Goal: Task Accomplishment & Management: Use online tool/utility

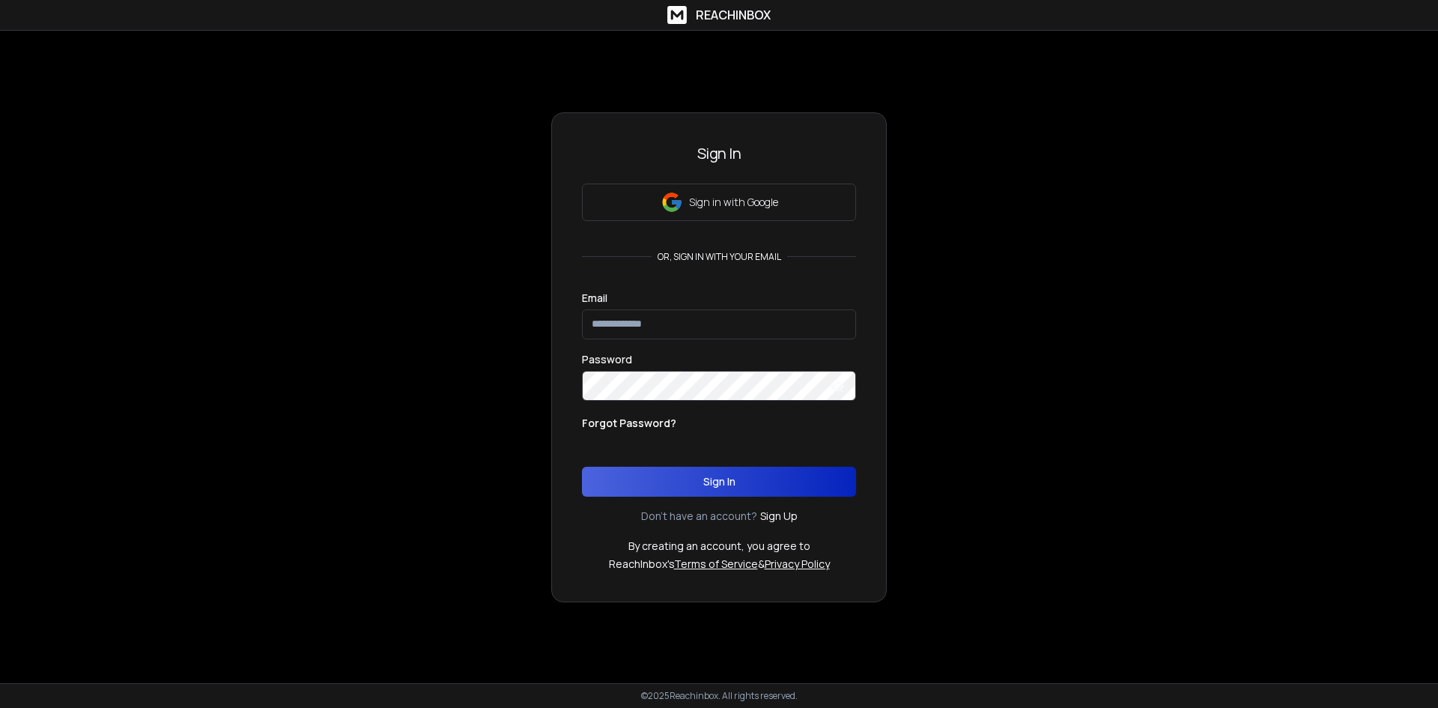
click at [701, 315] on input "email" at bounding box center [719, 324] width 274 height 30
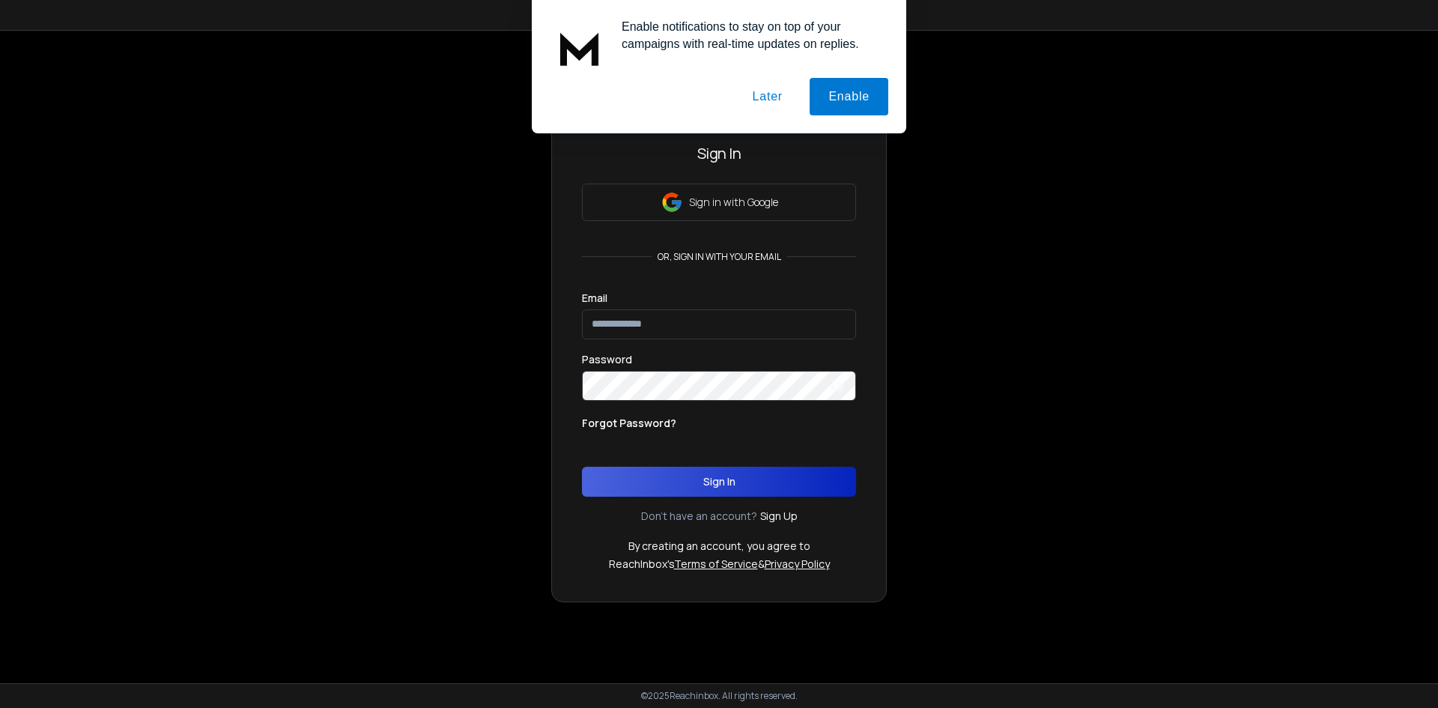
click at [782, 91] on button "Later" at bounding box center [766, 96] width 67 height 37
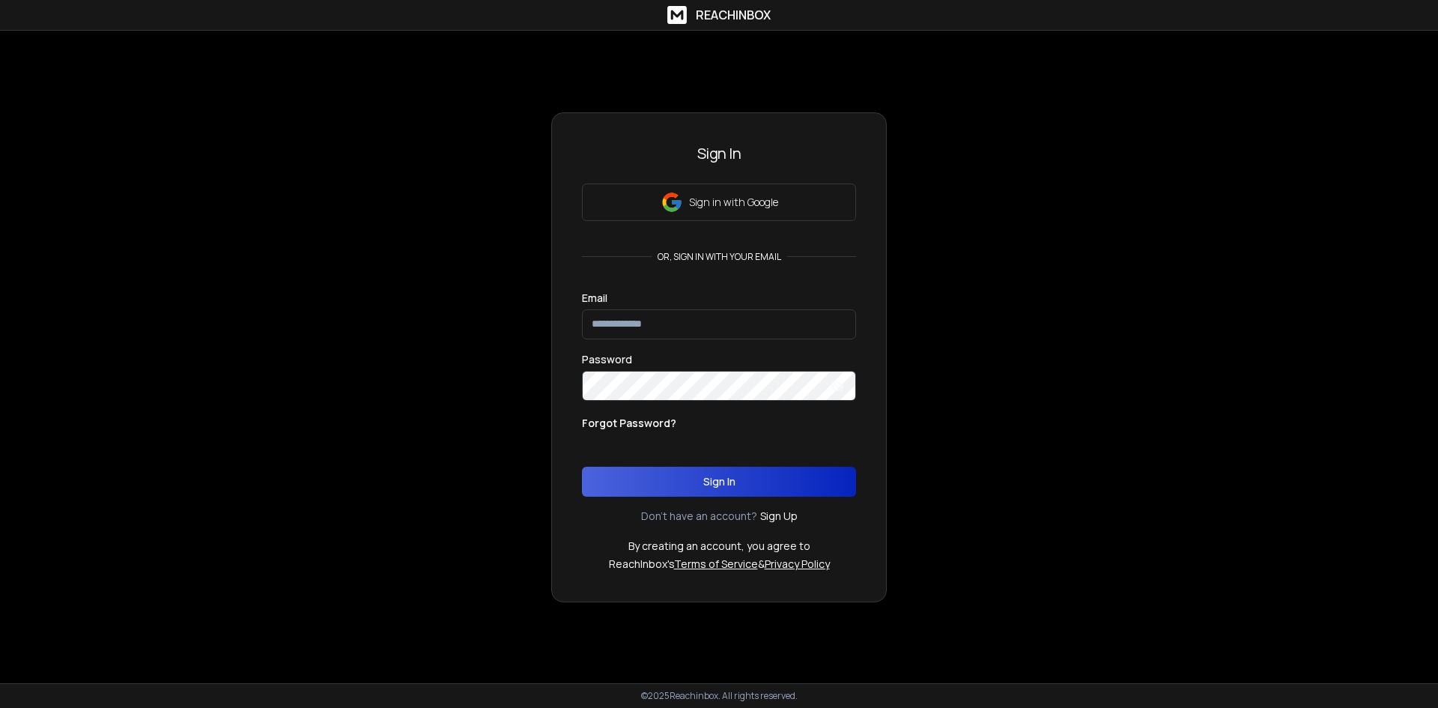
click at [637, 317] on input "email" at bounding box center [719, 324] width 274 height 30
paste input "**********"
type input "**********"
click at [759, 479] on button "Sign In" at bounding box center [719, 481] width 274 height 30
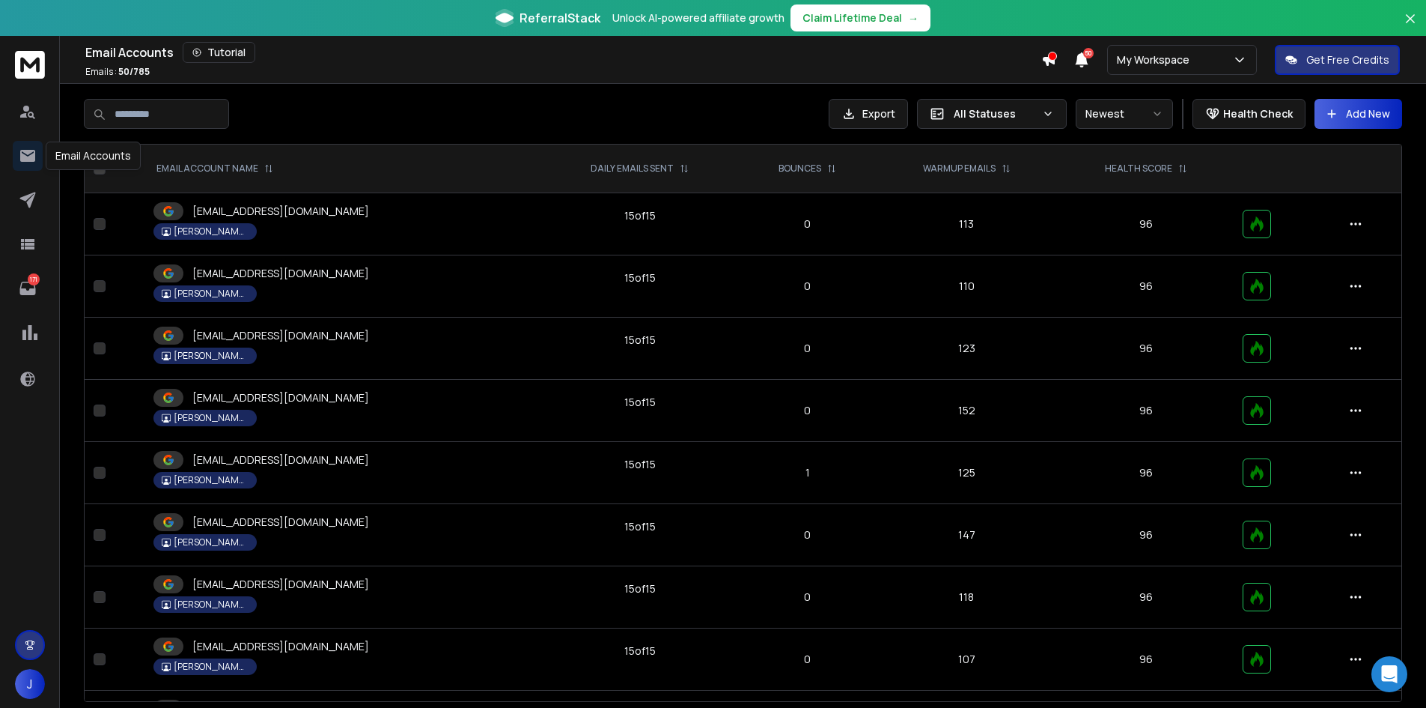
click at [23, 152] on icon at bounding box center [27, 156] width 15 height 12
click at [25, 102] on link at bounding box center [28, 112] width 30 height 30
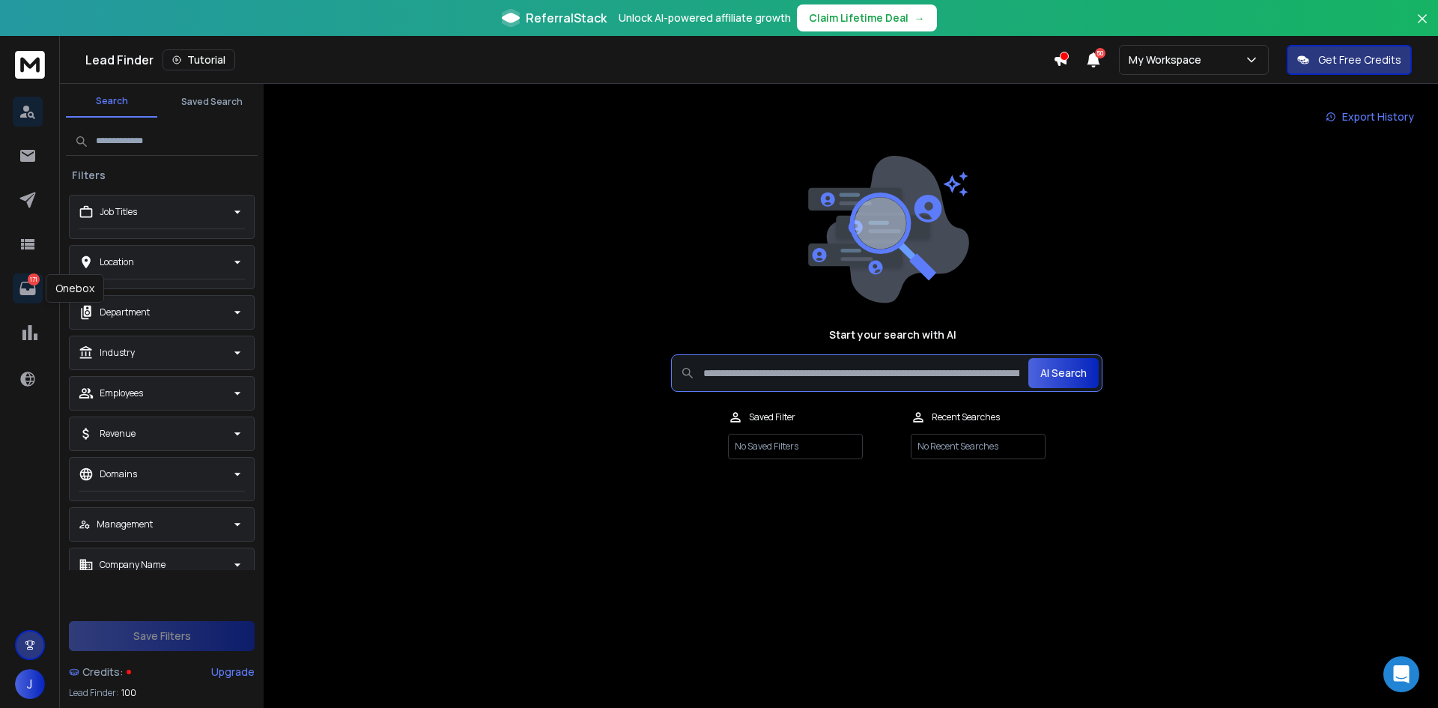
click at [26, 287] on icon at bounding box center [28, 288] width 18 height 18
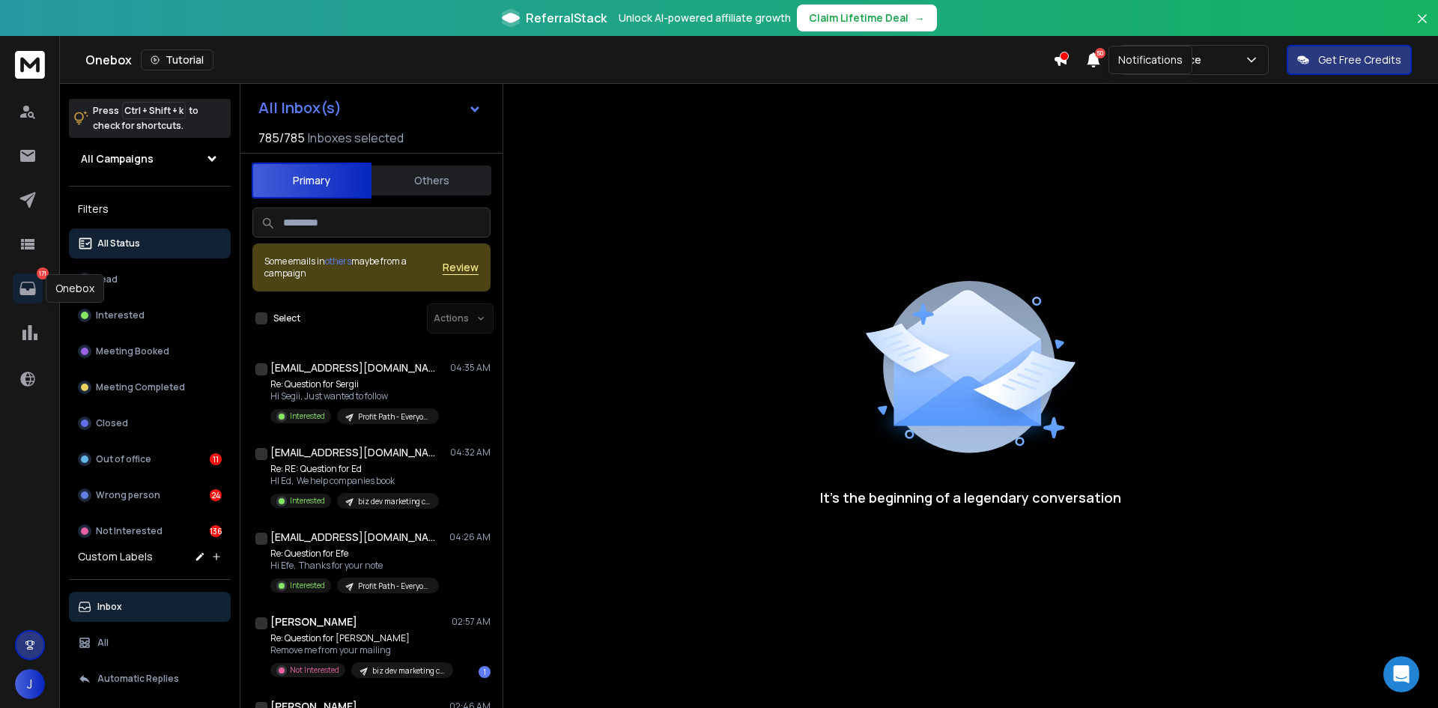
click at [1092, 65] on icon at bounding box center [1093, 59] width 15 height 15
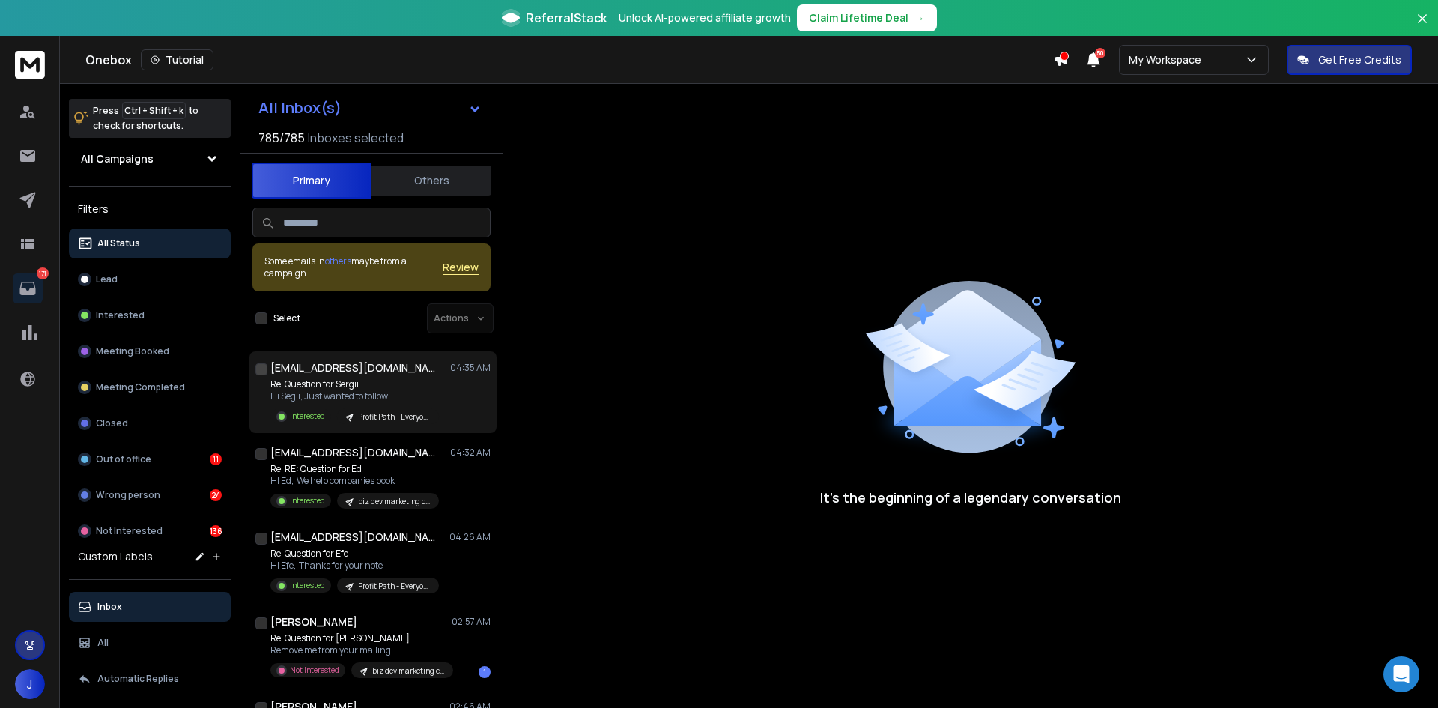
click at [360, 364] on h1 "[EMAIL_ADDRESS][DOMAIN_NAME]" at bounding box center [352, 367] width 165 height 15
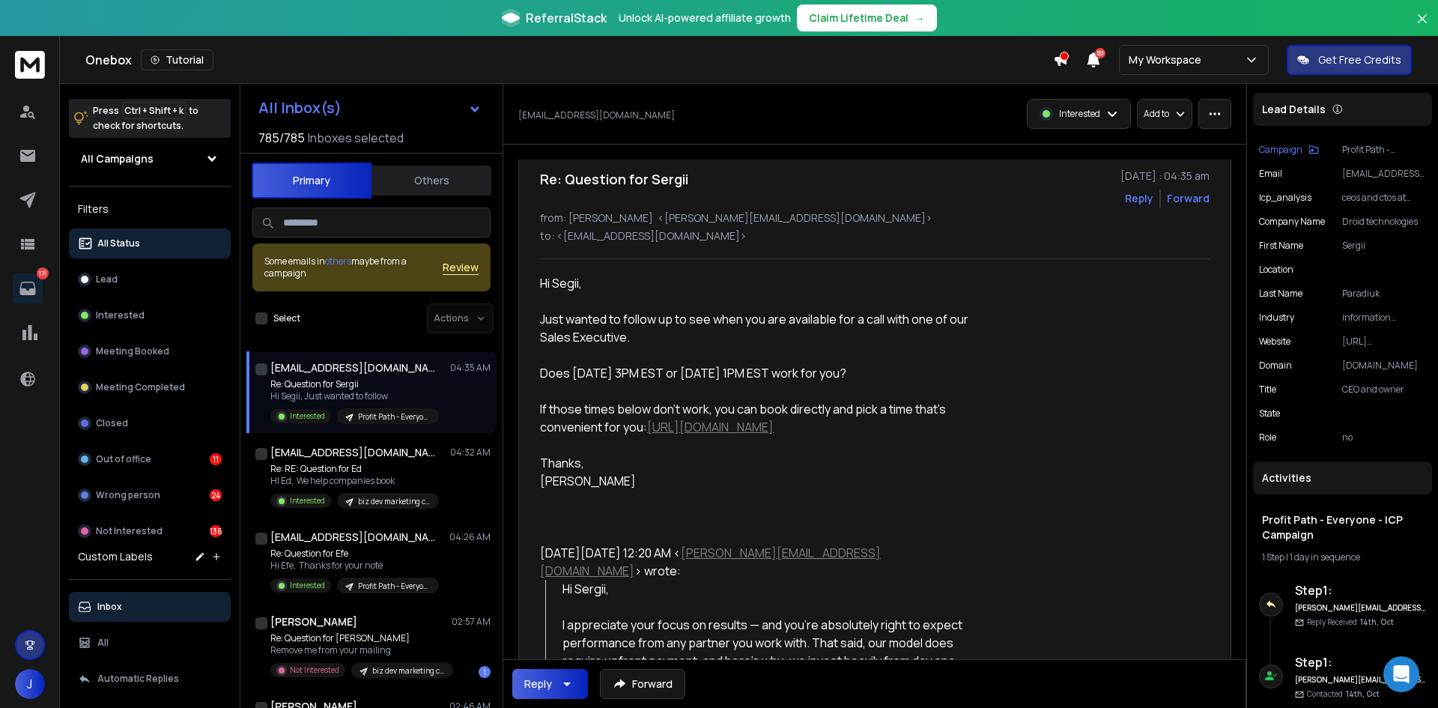
scroll to position [75, 0]
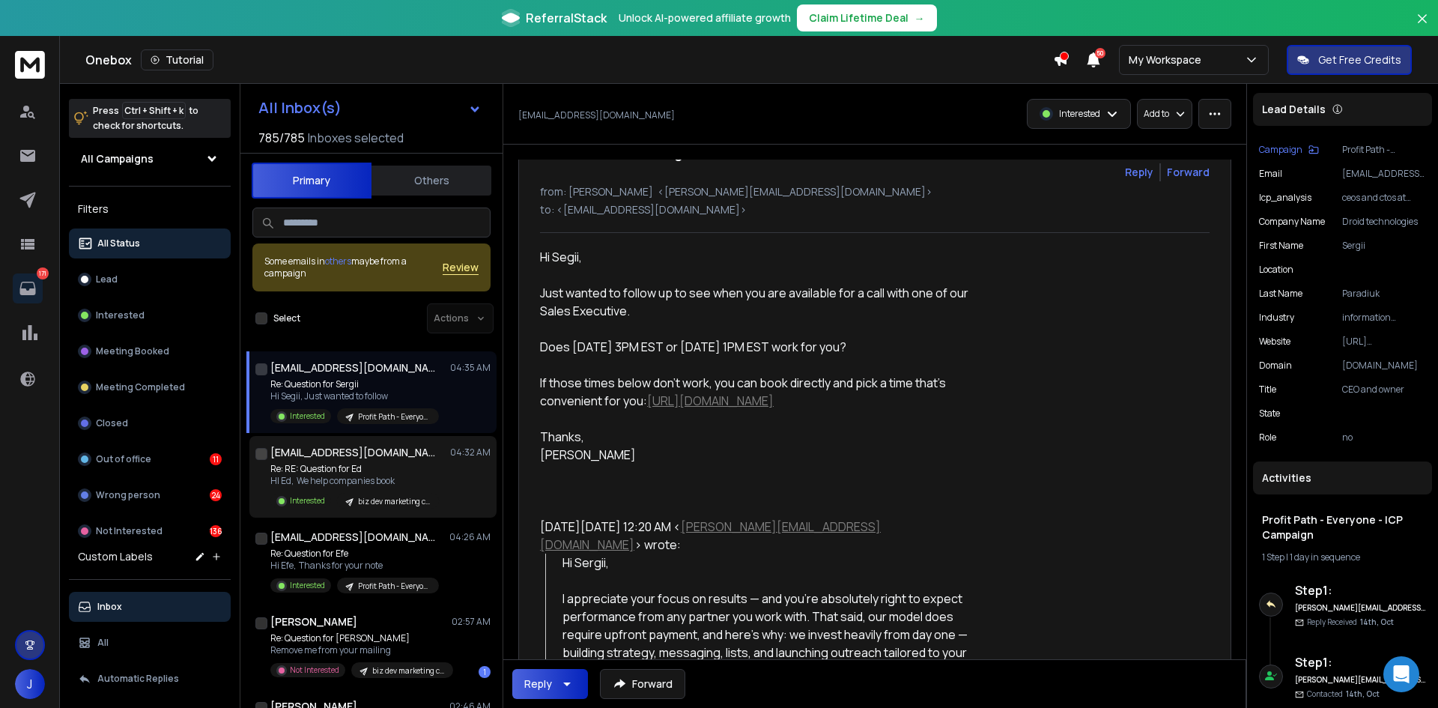
click at [344, 460] on div "[EMAIL_ADDRESS][DOMAIN_NAME] 04:32 AM Re: RE: Question for [PERSON_NAME], We he…" at bounding box center [380, 477] width 220 height 64
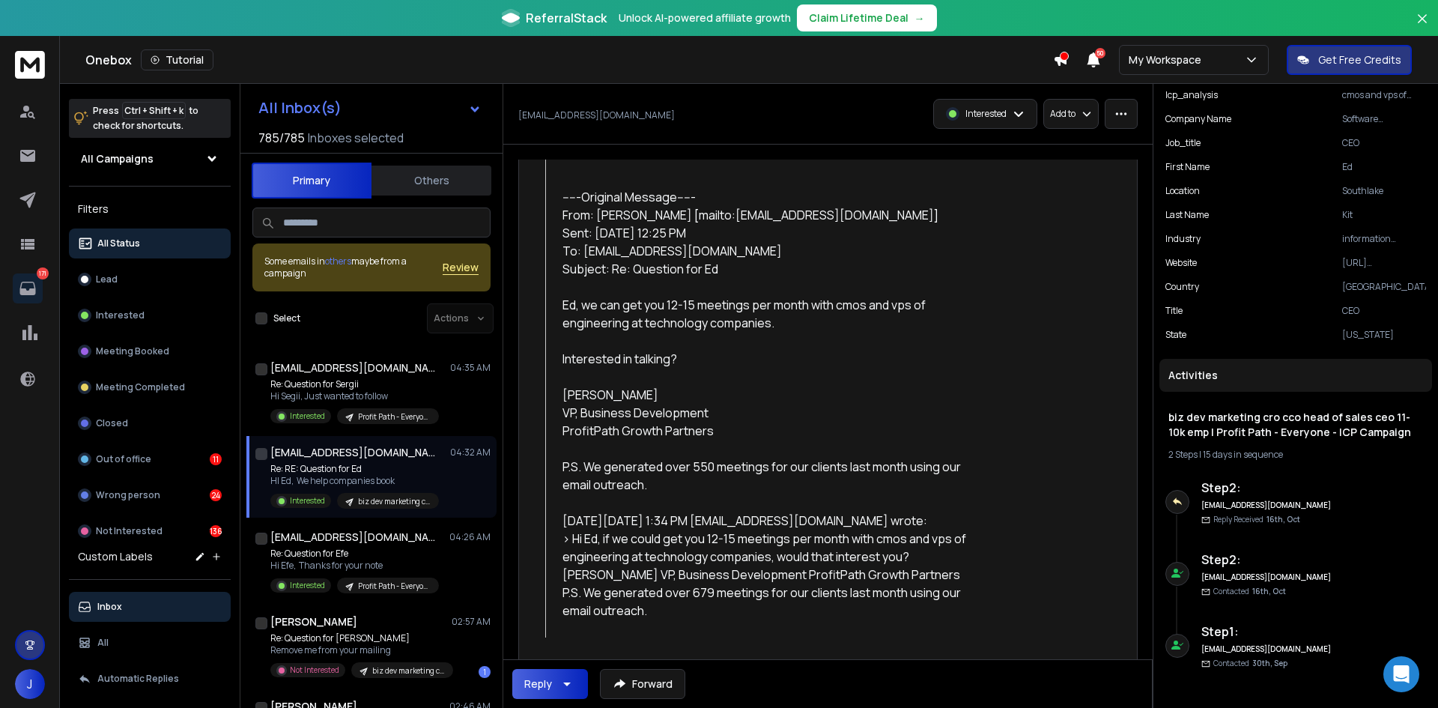
scroll to position [739, 0]
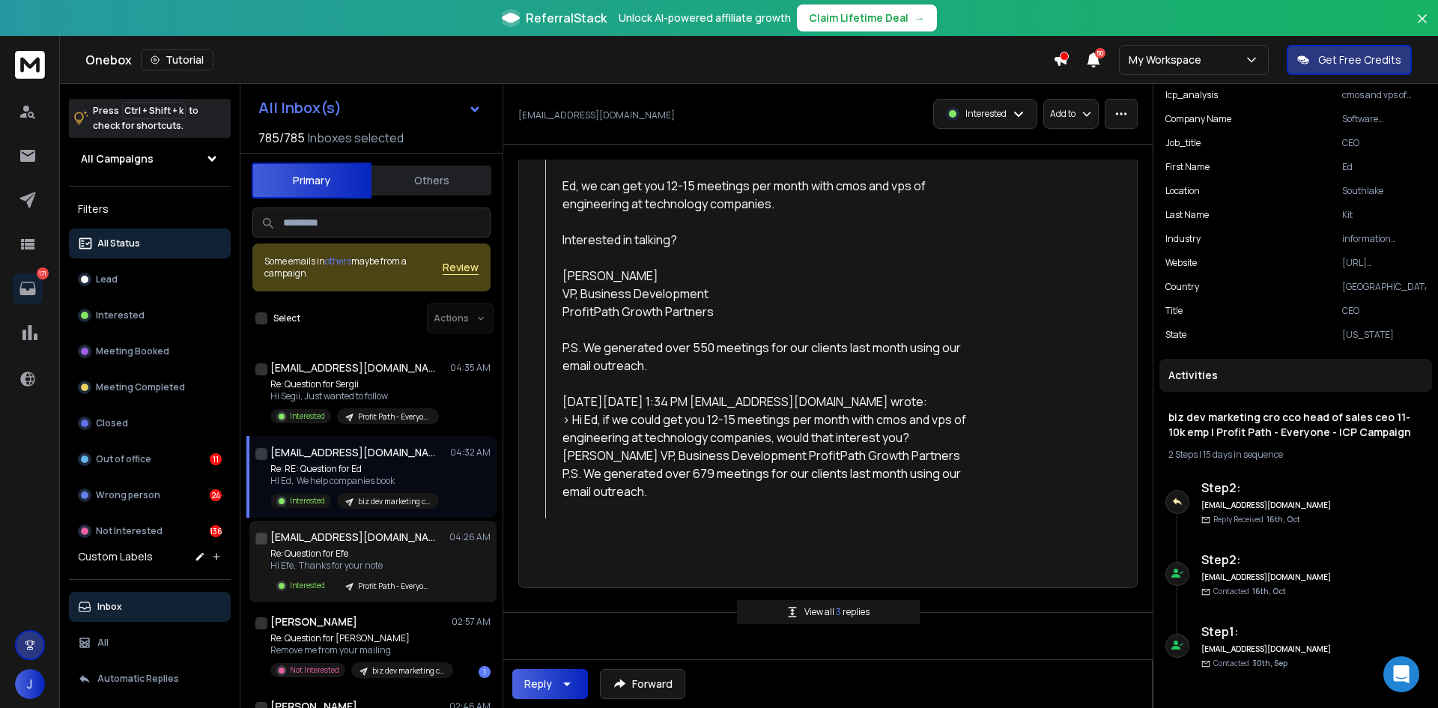
click at [374, 534] on h1 "[EMAIL_ADDRESS][DOMAIN_NAME]" at bounding box center [352, 536] width 165 height 15
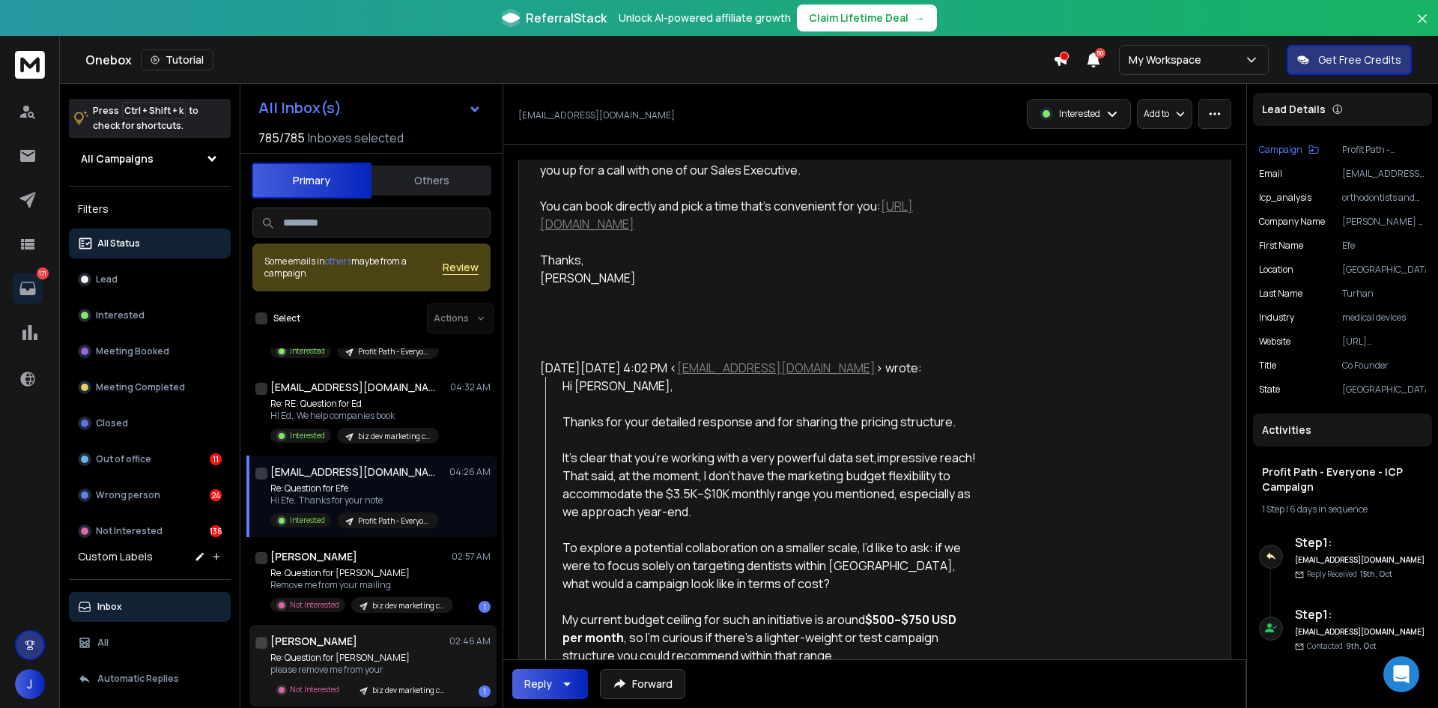
scroll to position [150, 0]
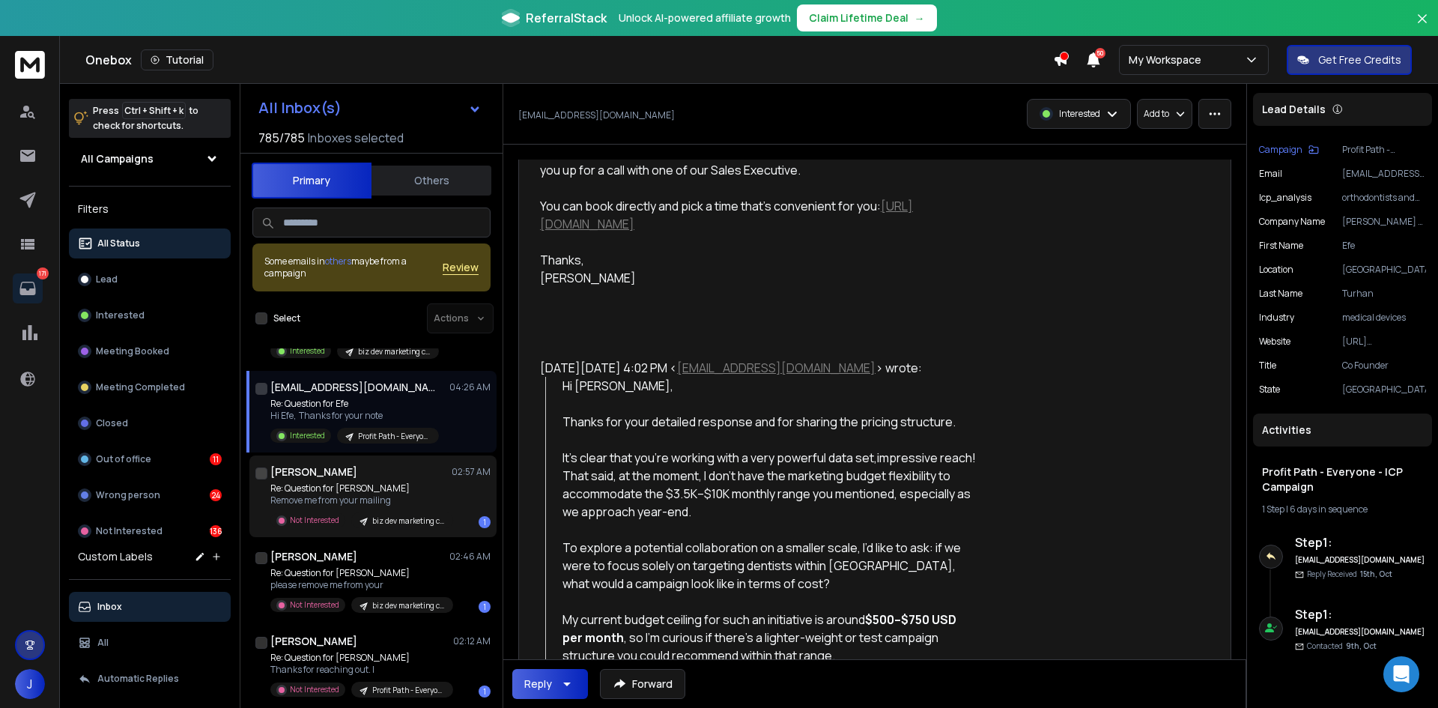
click at [443, 487] on p "Re: Question for [PERSON_NAME]" at bounding box center [360, 488] width 180 height 12
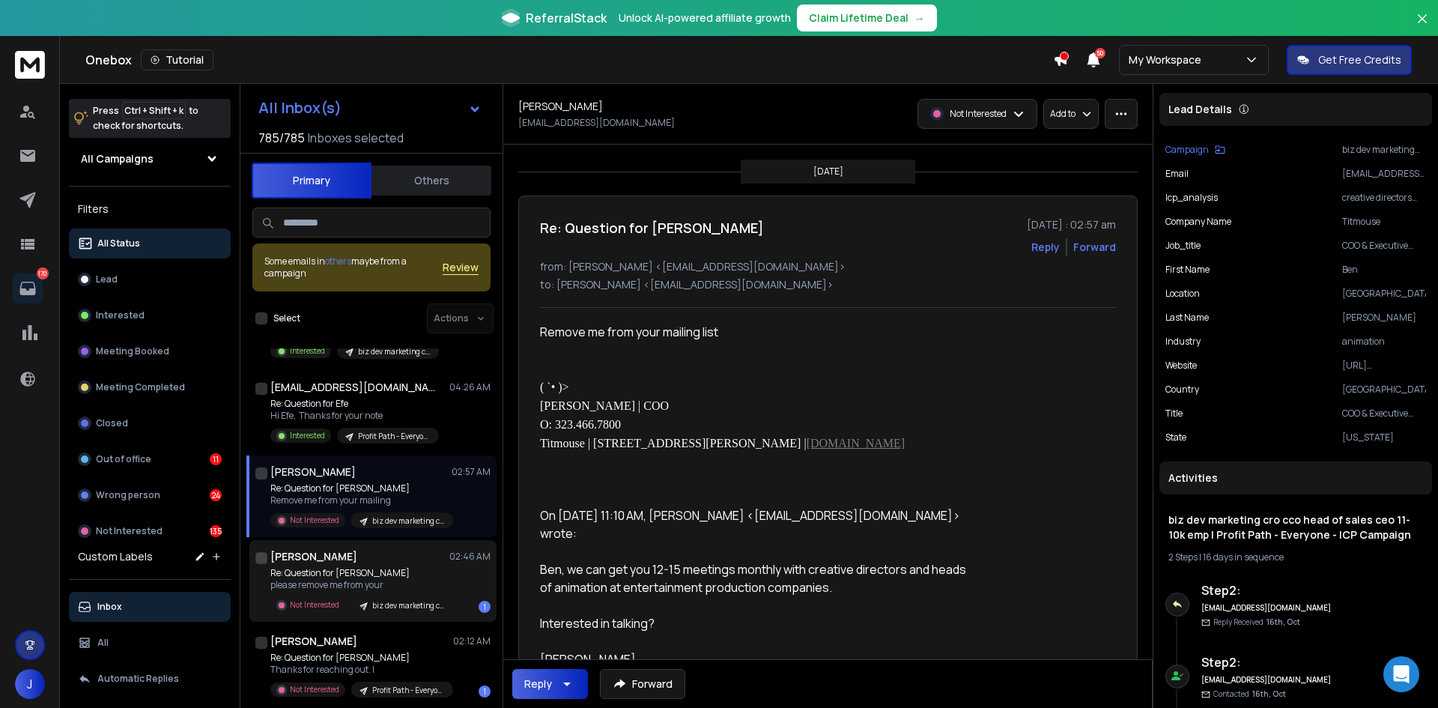
click at [445, 578] on p "Re: Question for [PERSON_NAME]" at bounding box center [360, 573] width 180 height 12
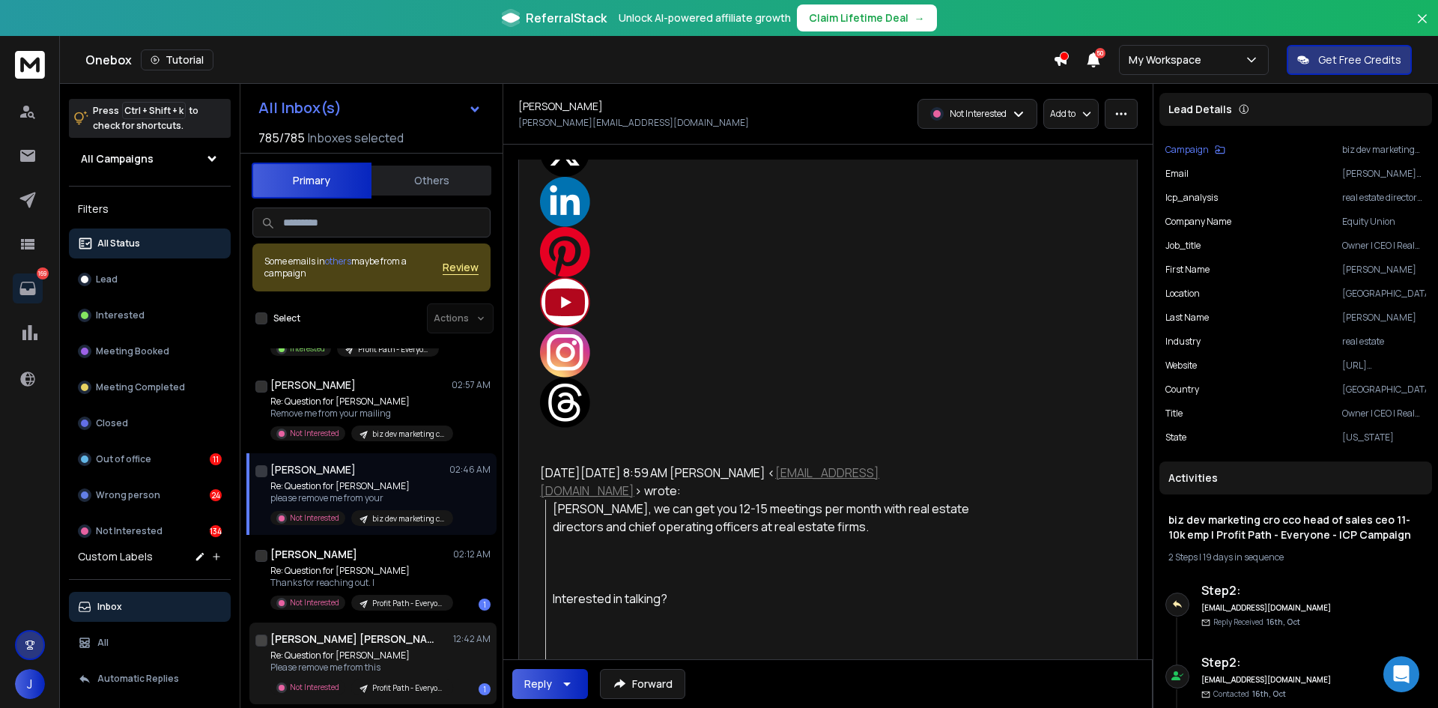
scroll to position [300, 0]
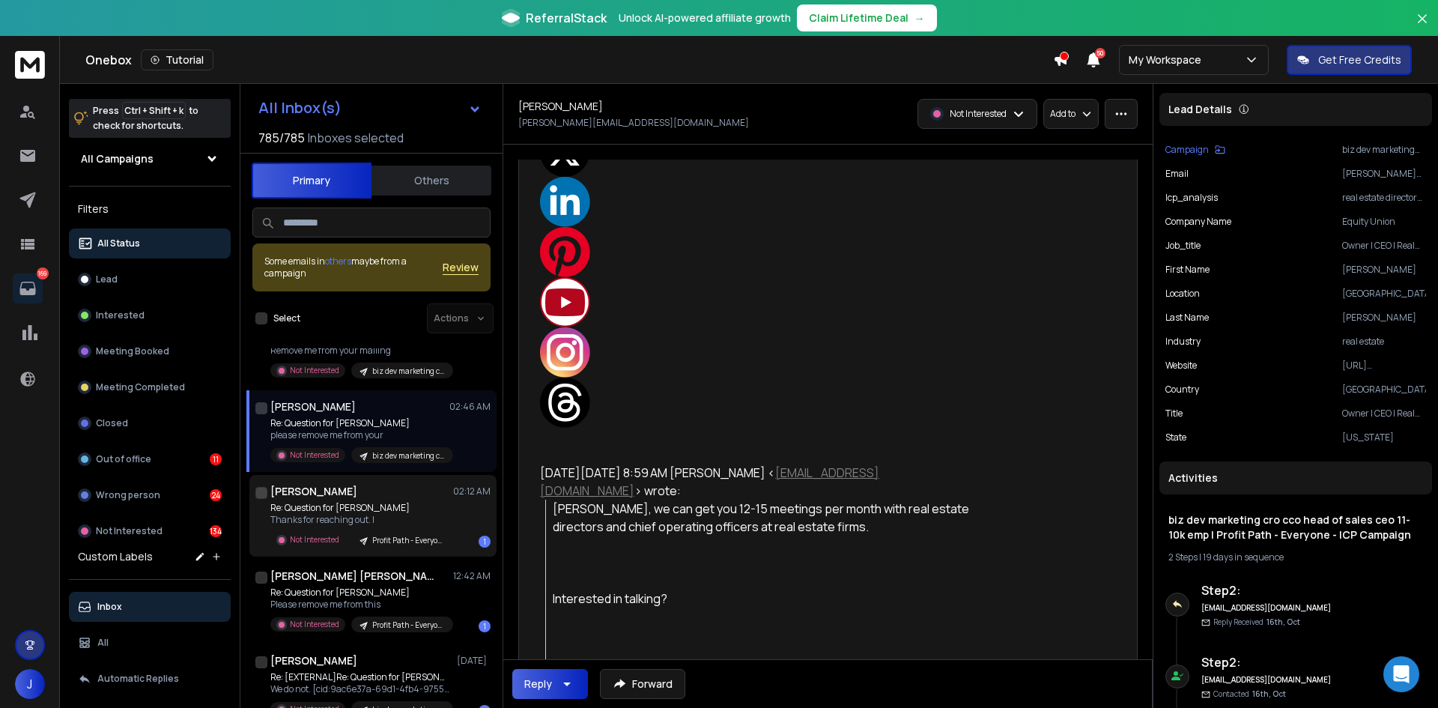
click at [419, 498] on div "[PERSON_NAME] 02:12 AM" at bounding box center [380, 491] width 220 height 15
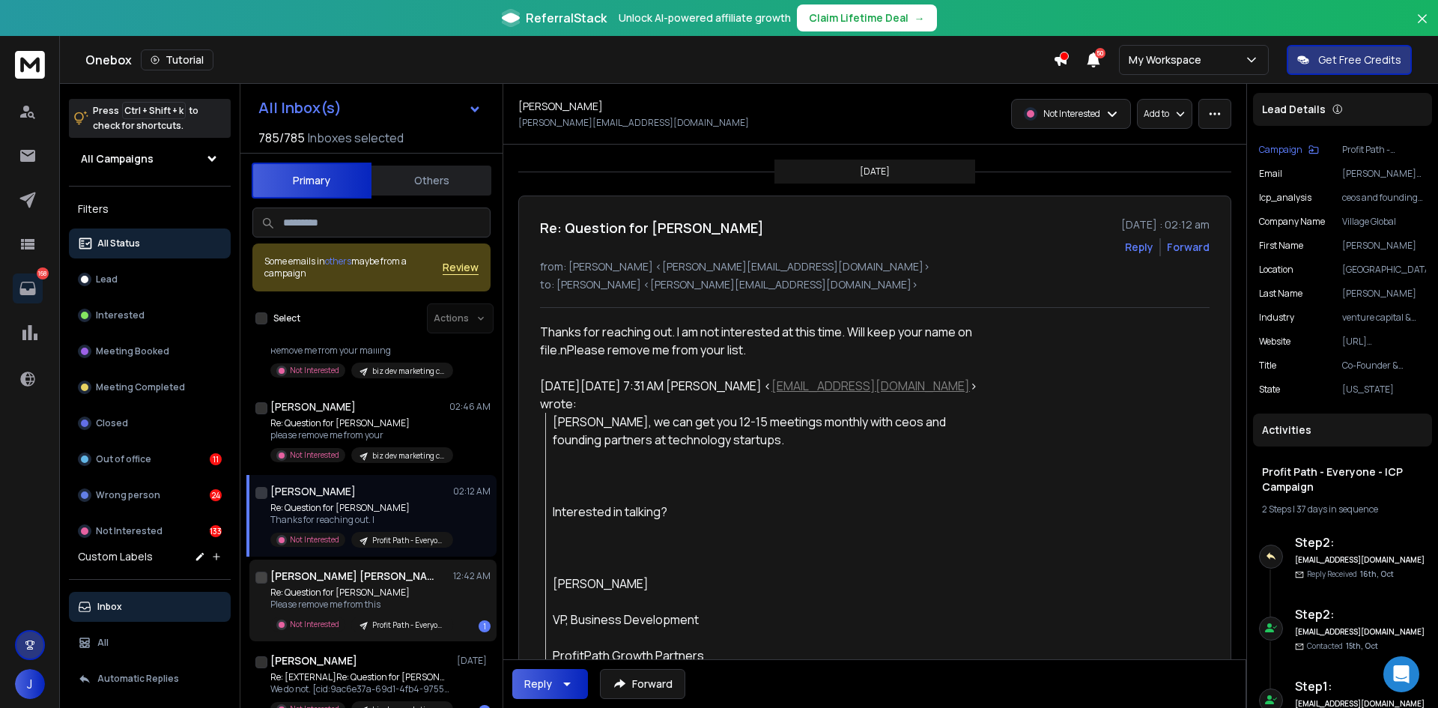
click at [407, 575] on div "[PERSON_NAME] [PERSON_NAME] 12:42 AM" at bounding box center [380, 575] width 220 height 15
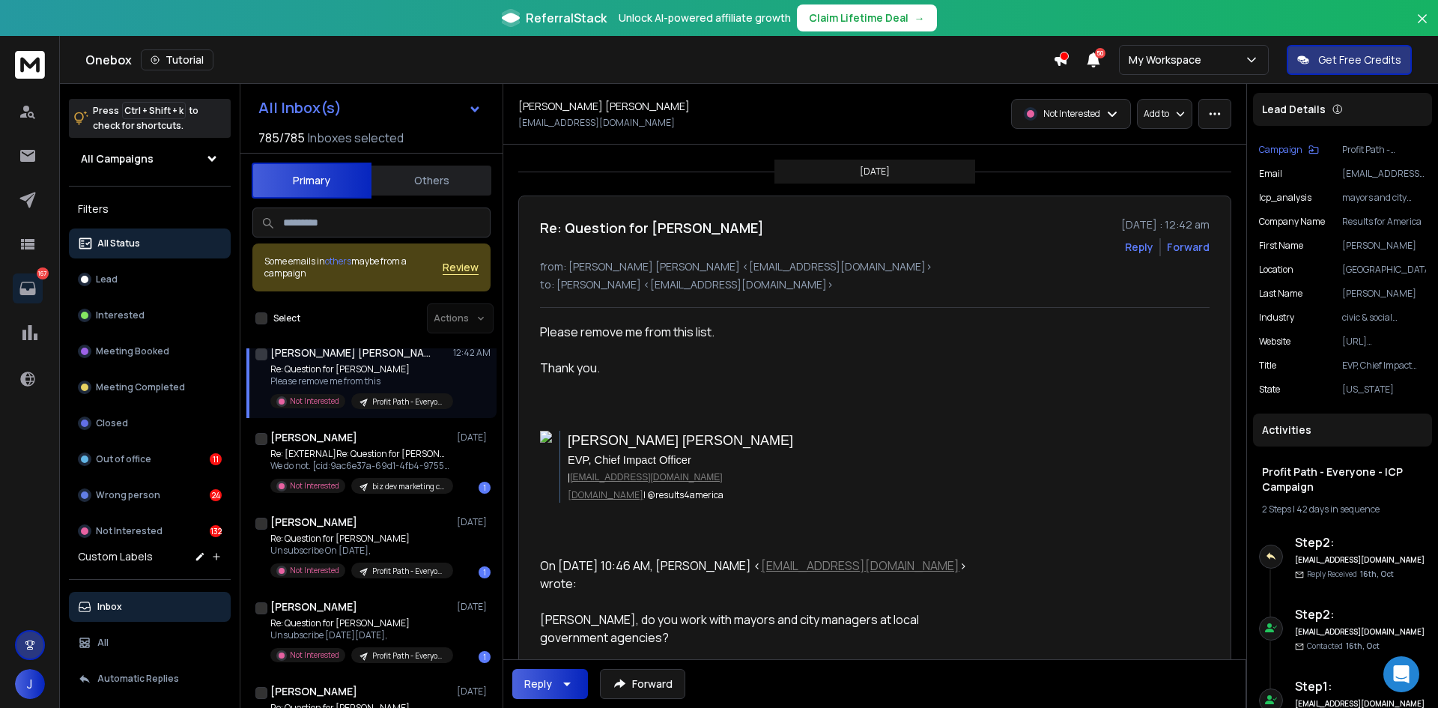
scroll to position [524, 0]
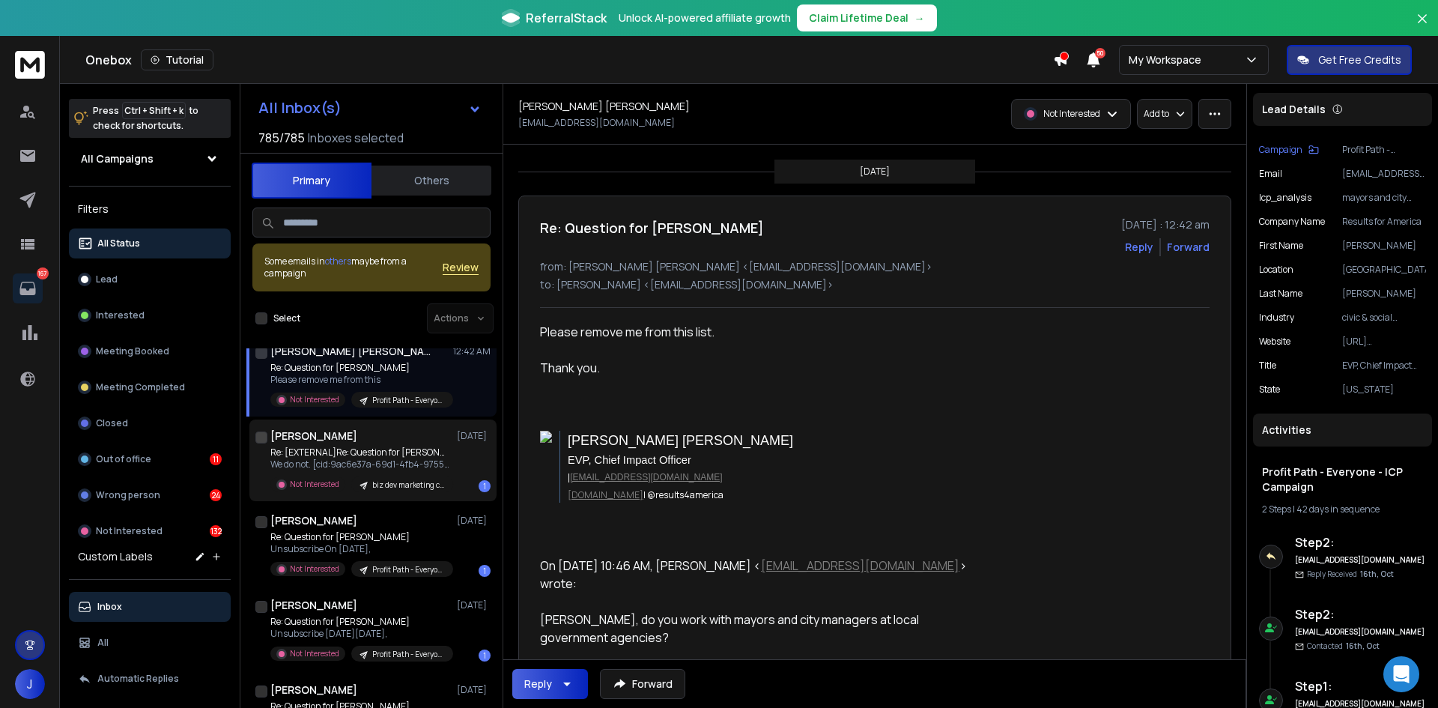
click at [435, 465] on p "We do not. [cid:9ac6e37a-69d1-4fb4-9755-23f7b9b0d4a0] [PERSON_NAME]" at bounding box center [360, 464] width 180 height 12
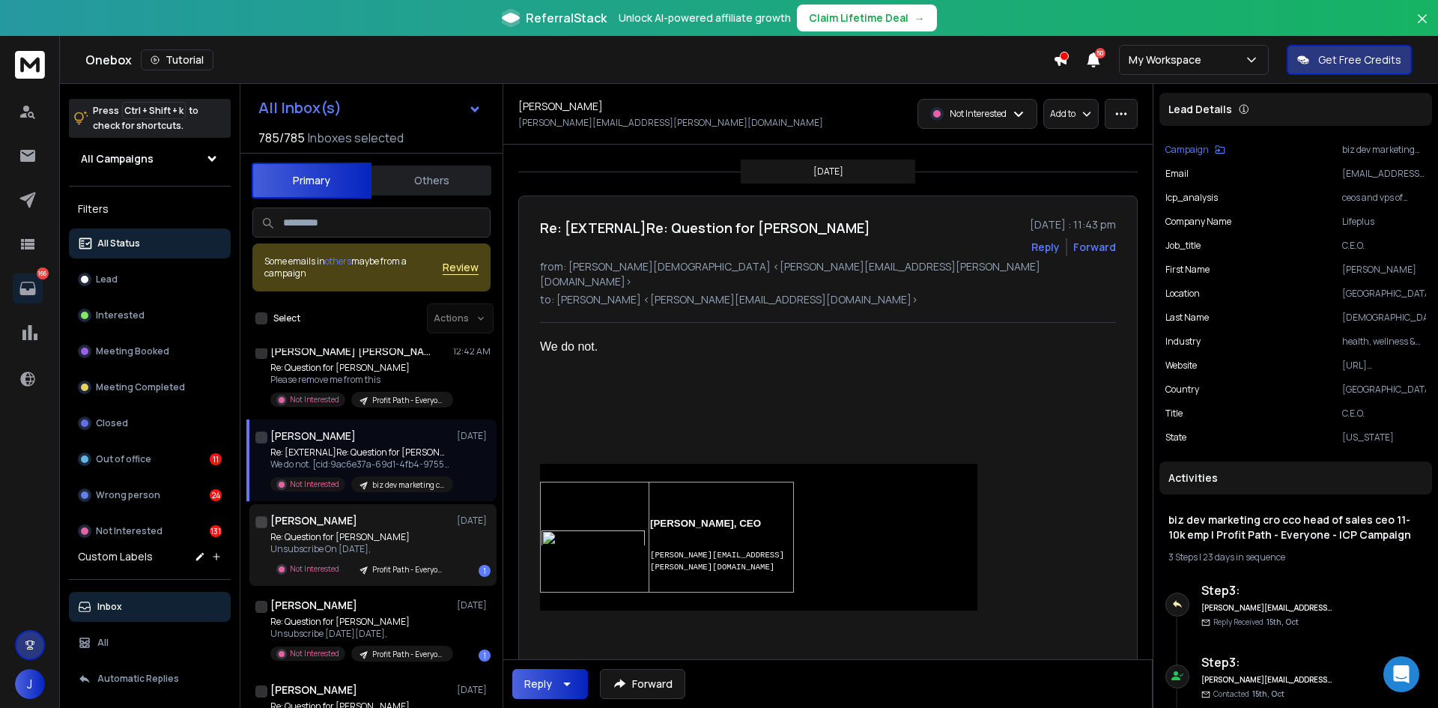
click at [406, 541] on p "Re: Question for [PERSON_NAME]" at bounding box center [360, 537] width 180 height 12
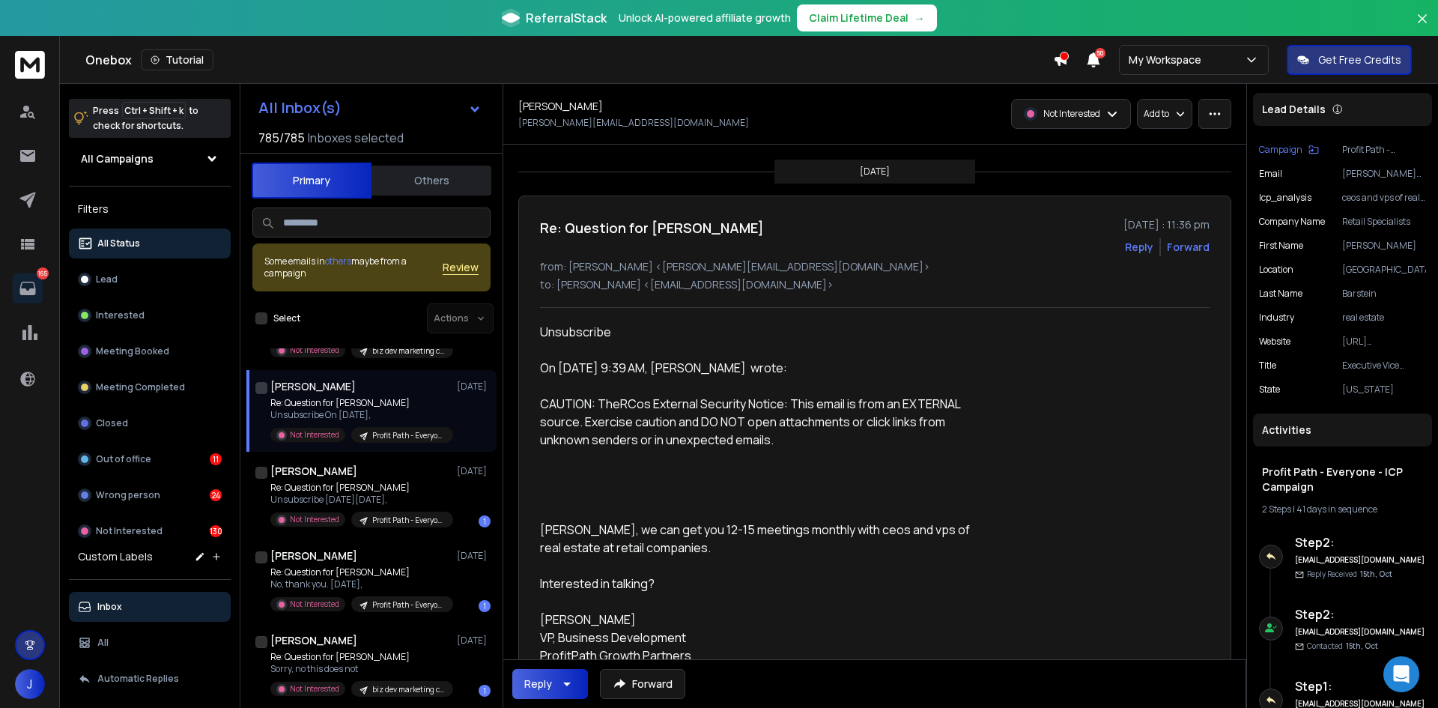
scroll to position [674, 0]
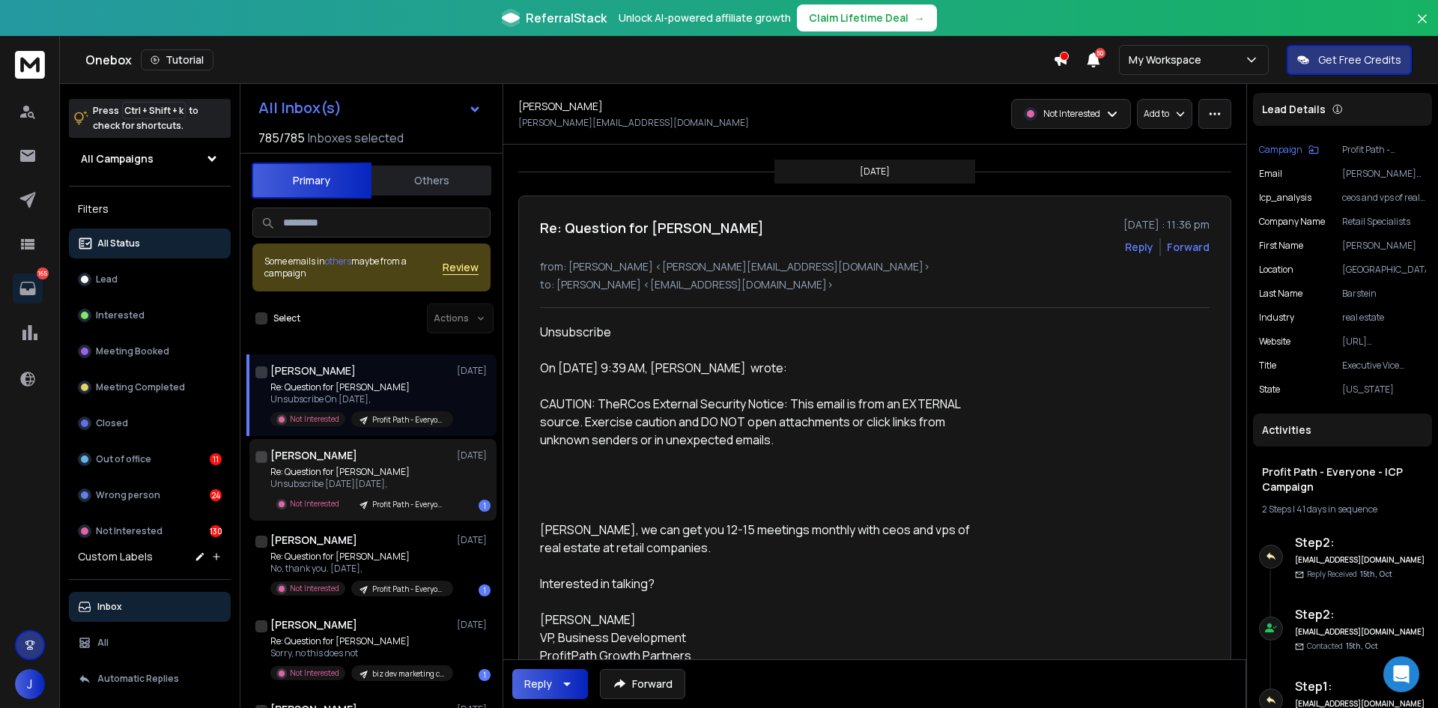
click at [417, 465] on div "[PERSON_NAME] [DATE] Re: Question for [PERSON_NAME] [DATE][DATE], Not Intereste…" at bounding box center [380, 480] width 220 height 64
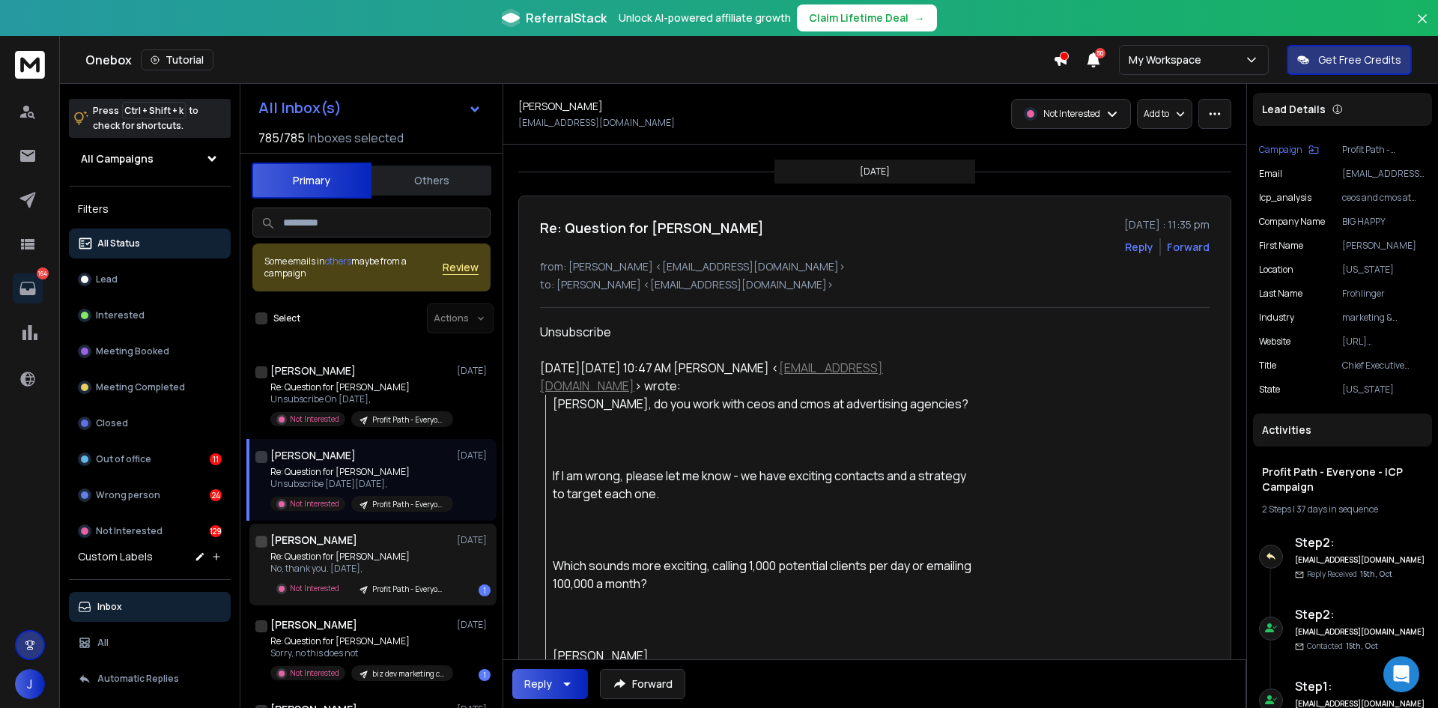
click at [401, 530] on div "[PERSON_NAME] [DATE] Re: Question for [PERSON_NAME], thank you. [DATE], Not Int…" at bounding box center [372, 564] width 247 height 82
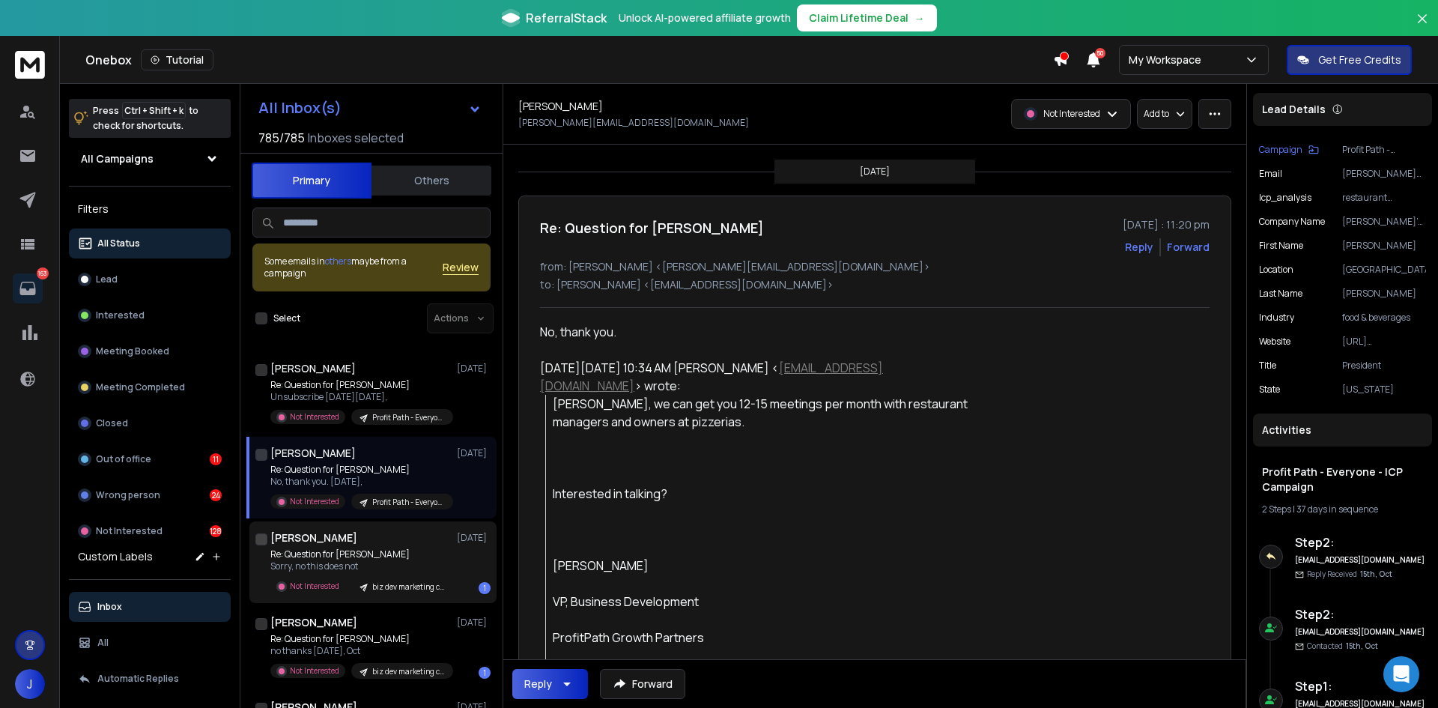
scroll to position [824, 0]
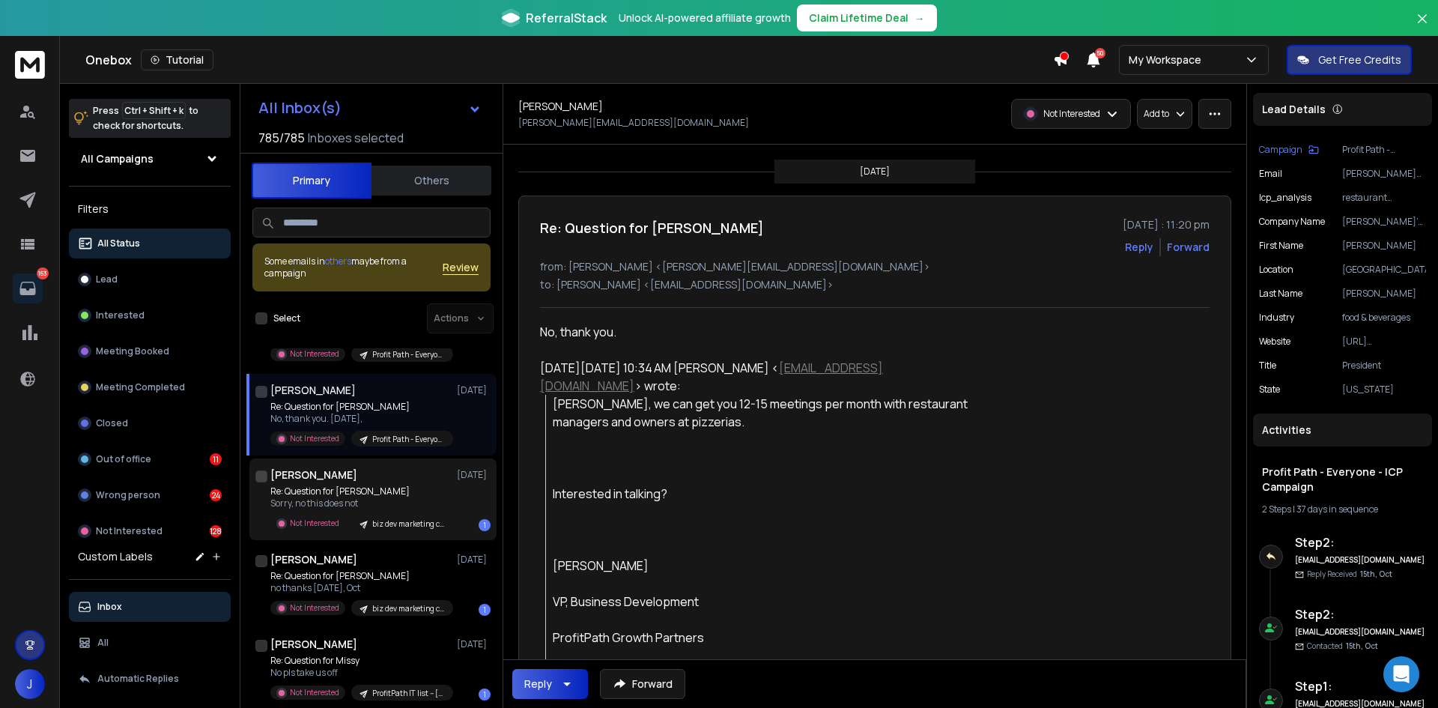
click at [395, 475] on div "[PERSON_NAME] [DATE]" at bounding box center [380, 474] width 220 height 15
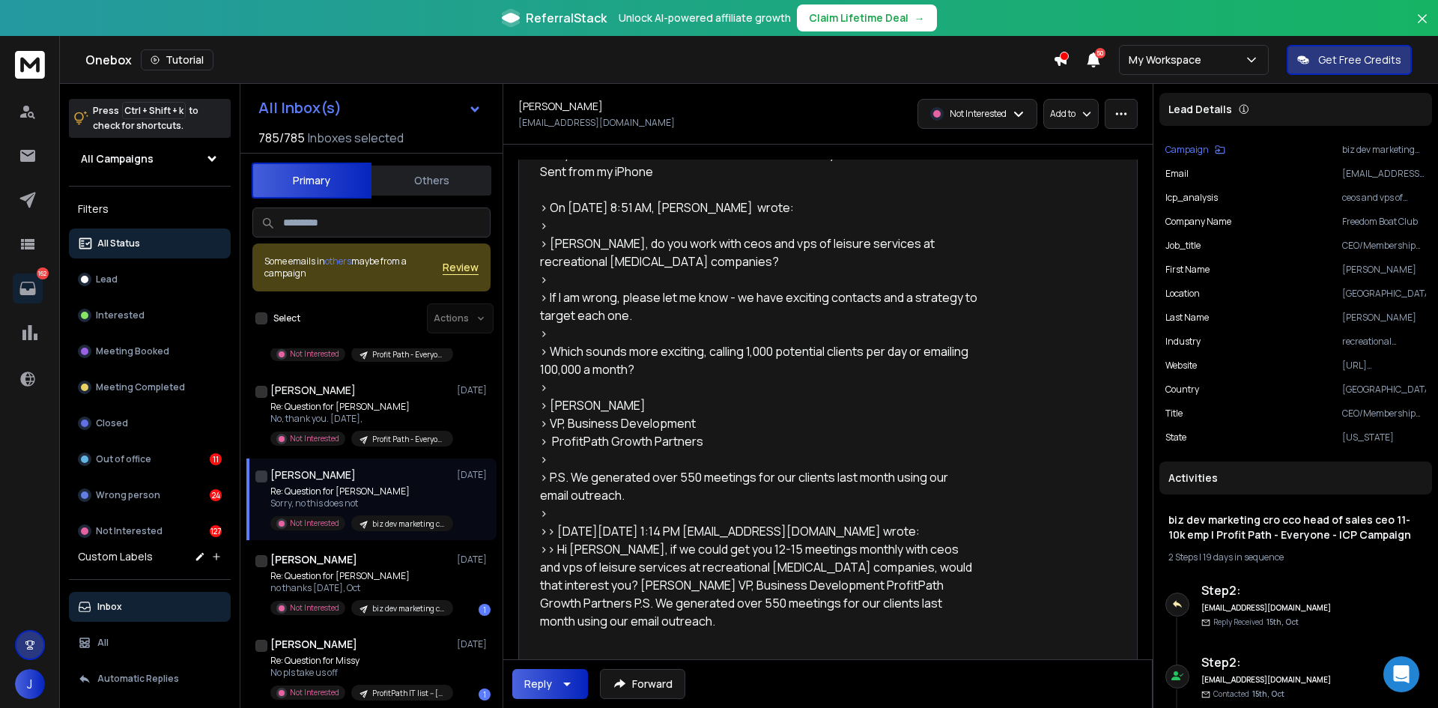
scroll to position [272, 0]
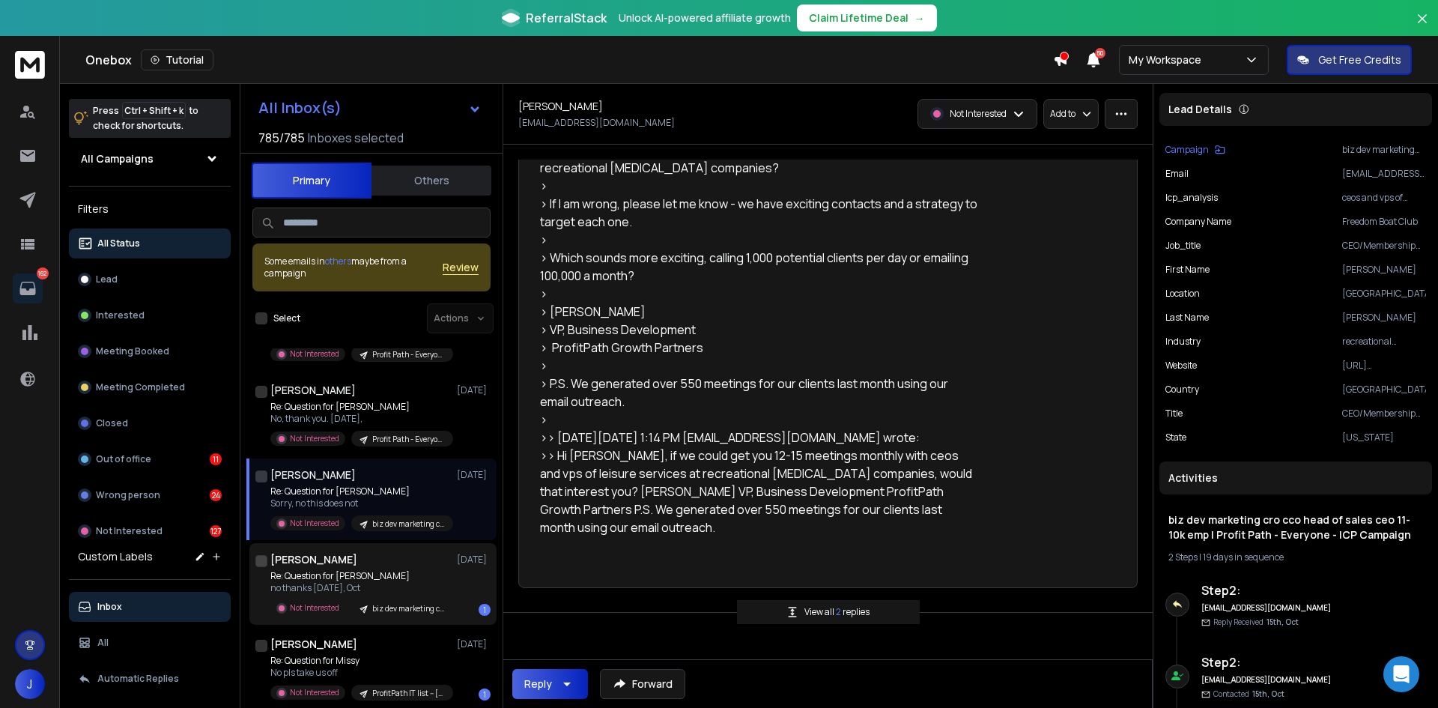
click at [416, 563] on div "[PERSON_NAME] [DATE]" at bounding box center [380, 559] width 220 height 15
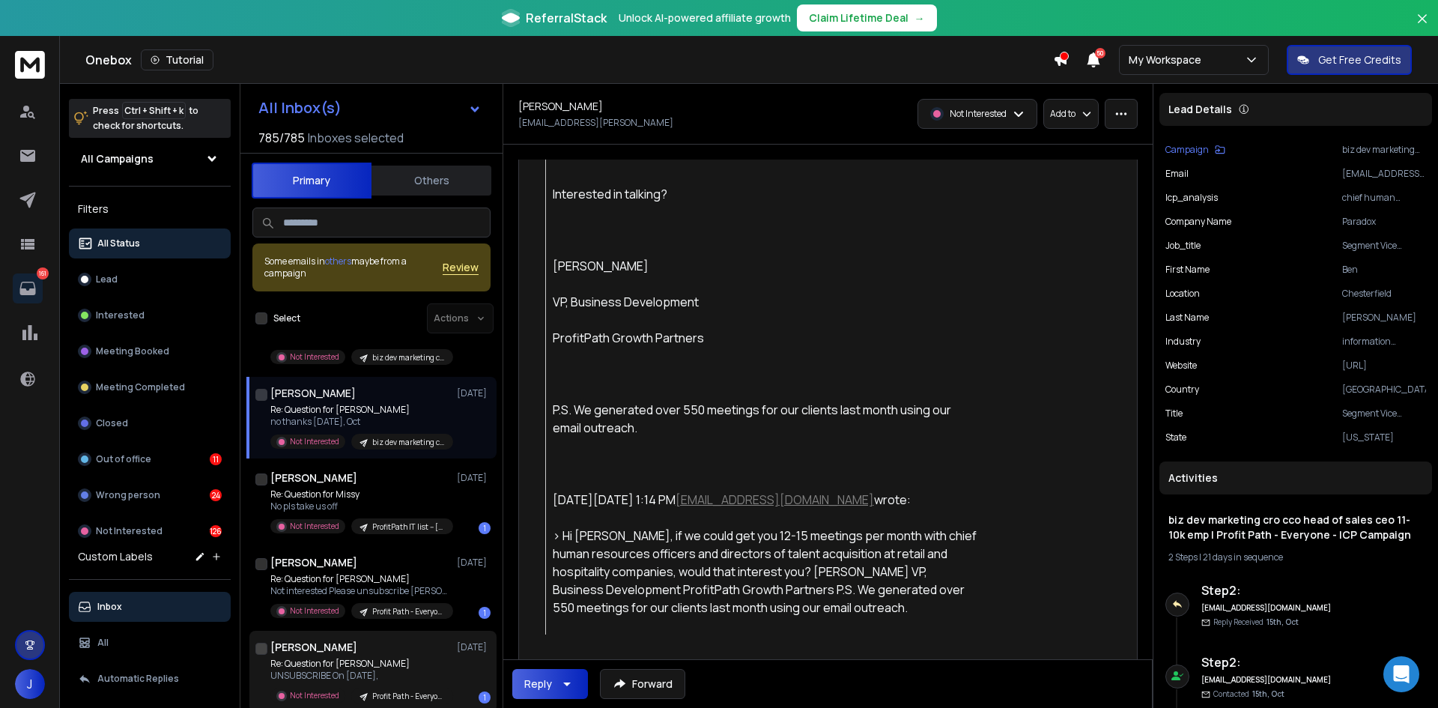
scroll to position [1123, 0]
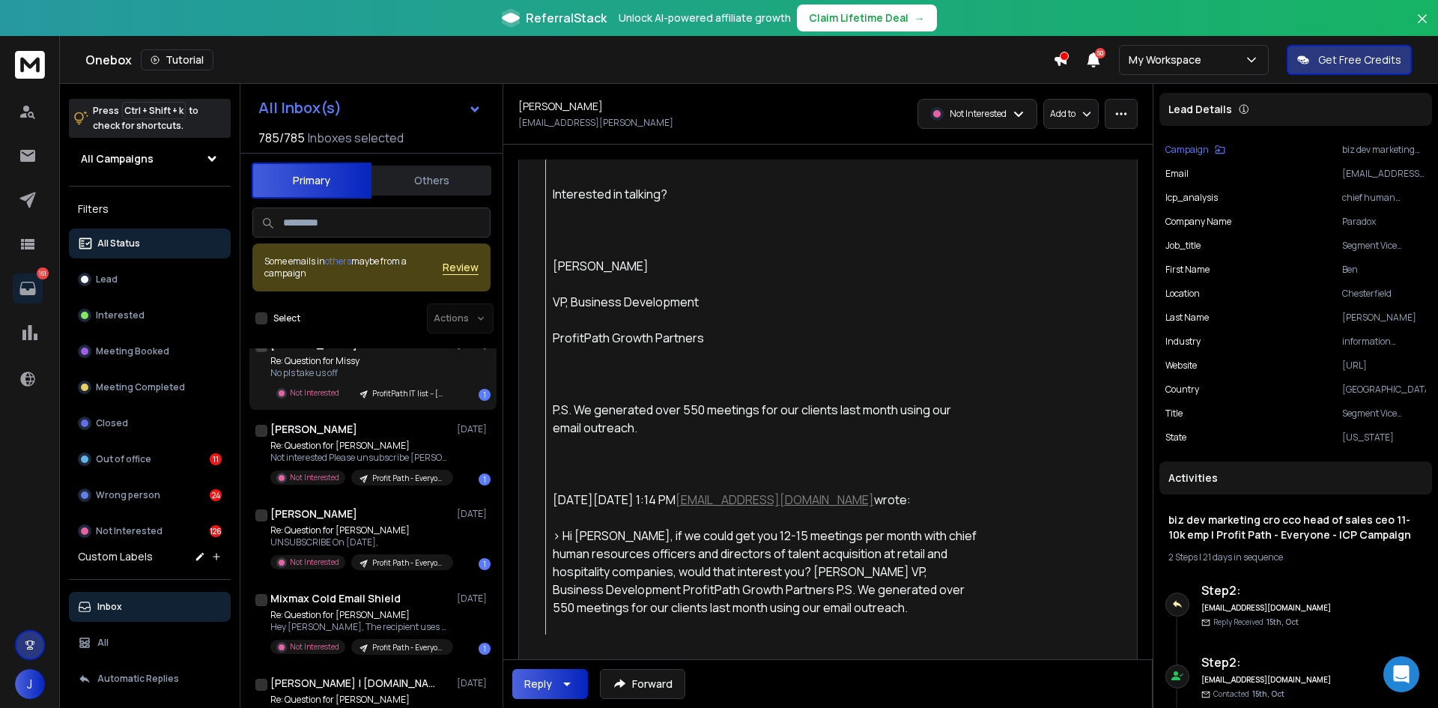
click at [376, 371] on p "No pls take us off" at bounding box center [360, 373] width 180 height 12
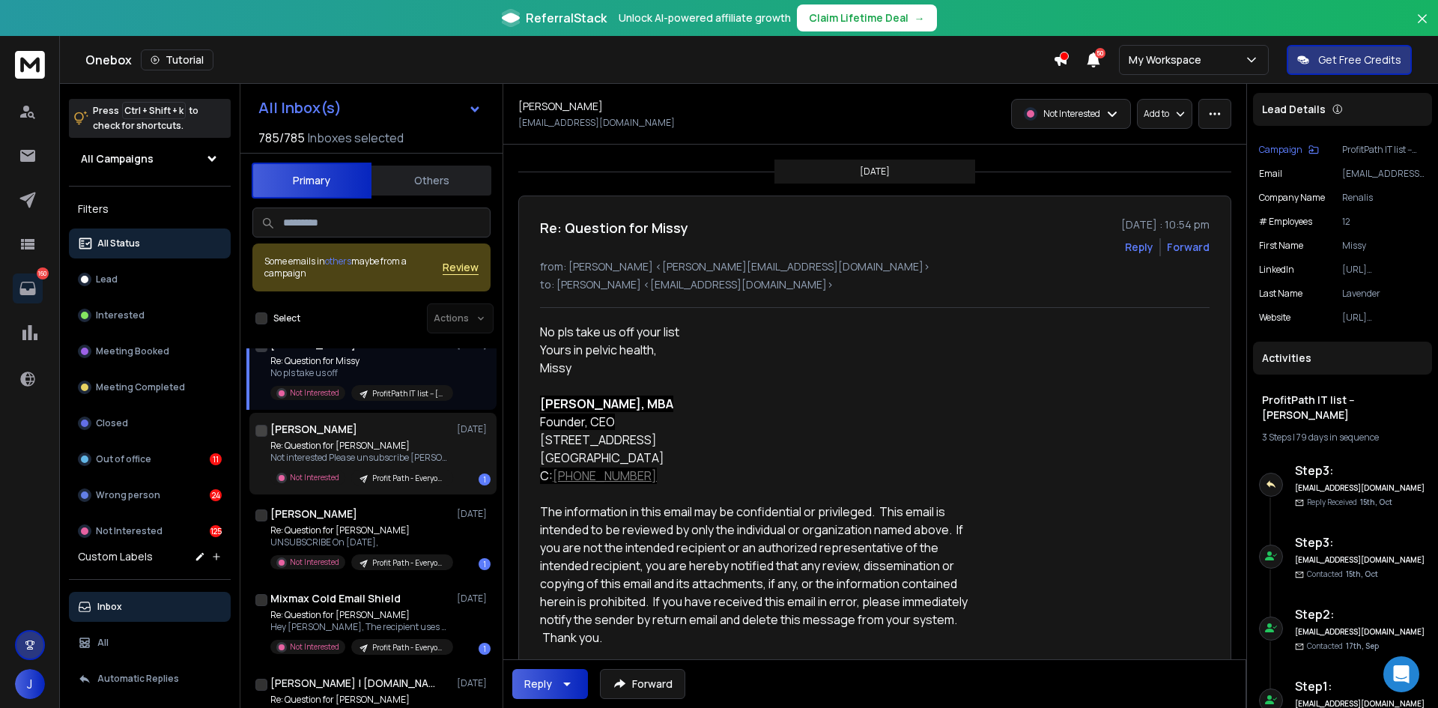
click at [371, 449] on p "Re: Question for [PERSON_NAME]" at bounding box center [360, 446] width 180 height 12
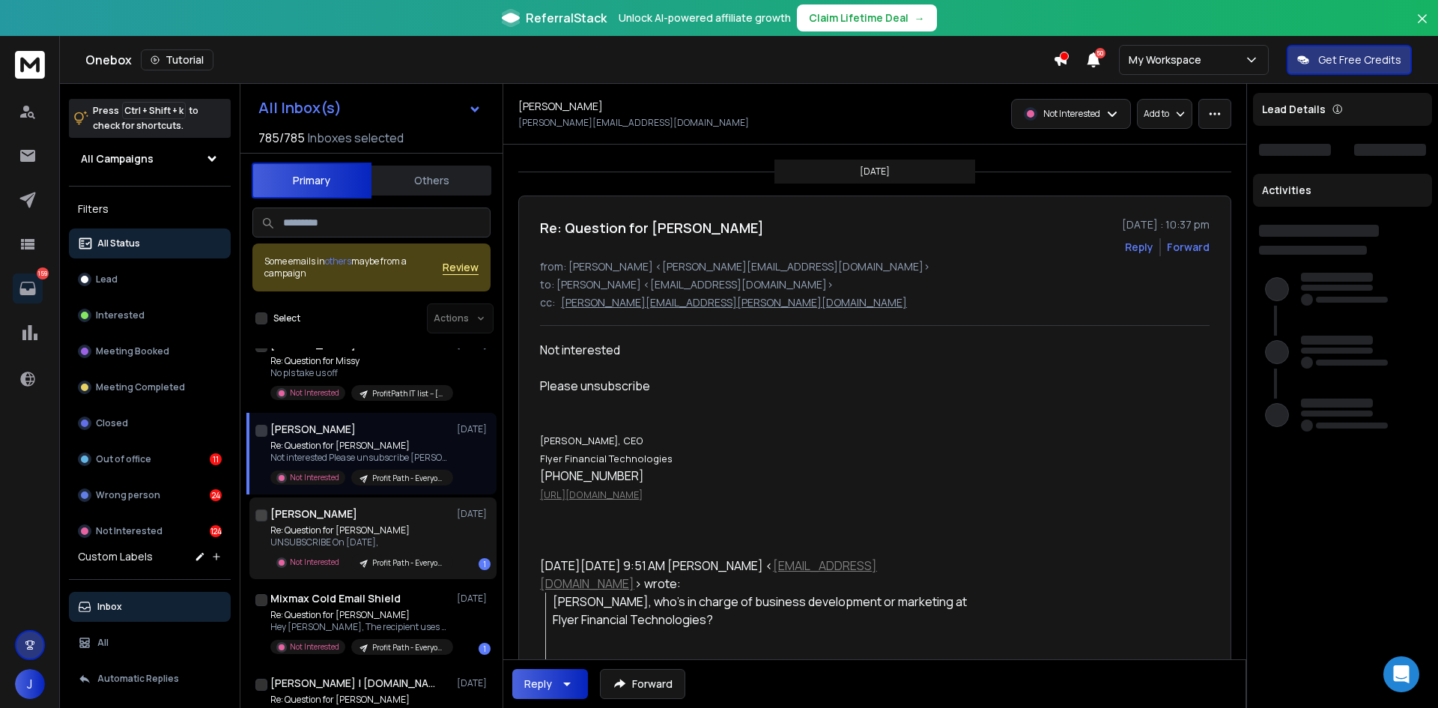
click at [381, 520] on div "[PERSON_NAME] [DATE]" at bounding box center [380, 513] width 220 height 15
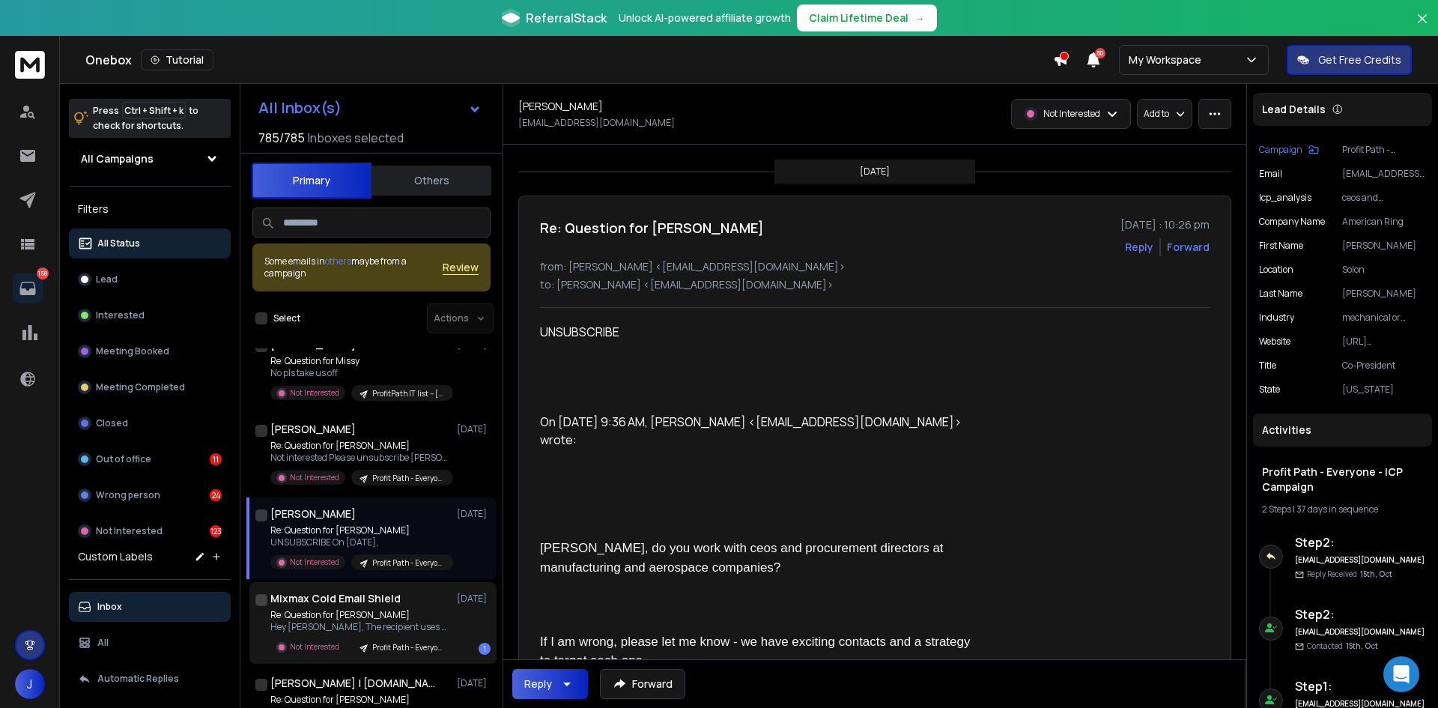
click at [375, 605] on h1 "Mixmax Cold Email Shield" at bounding box center [335, 598] width 130 height 15
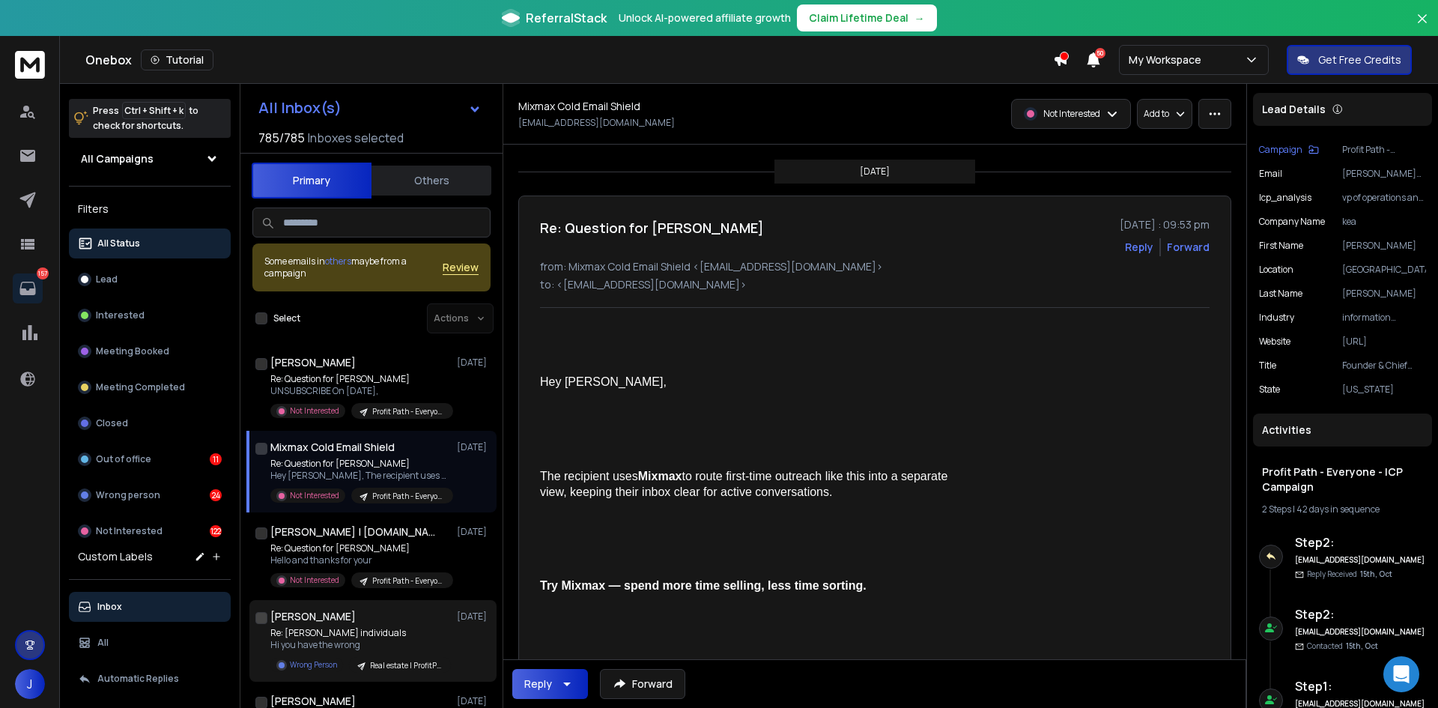
scroll to position [1273, 0]
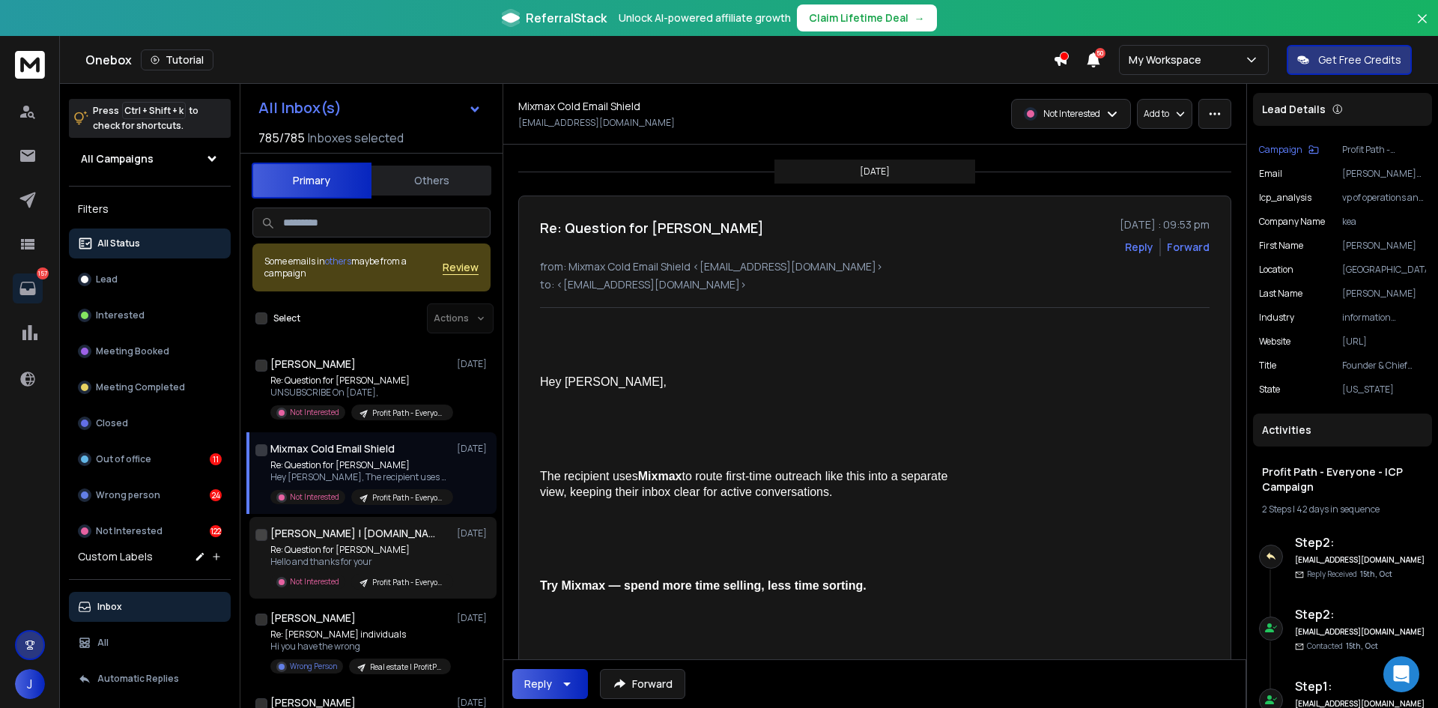
click at [389, 554] on p "Re: Question for [PERSON_NAME]" at bounding box center [360, 550] width 180 height 12
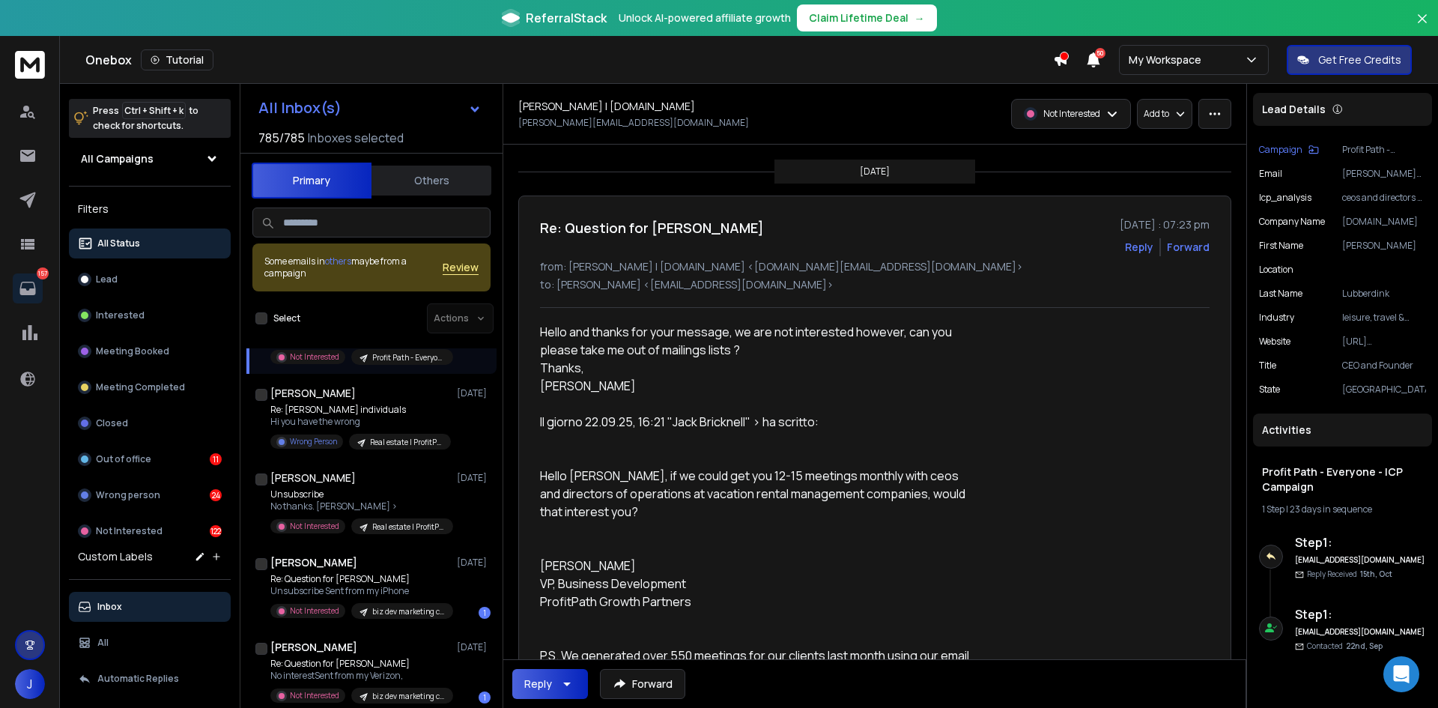
scroll to position [1647, 0]
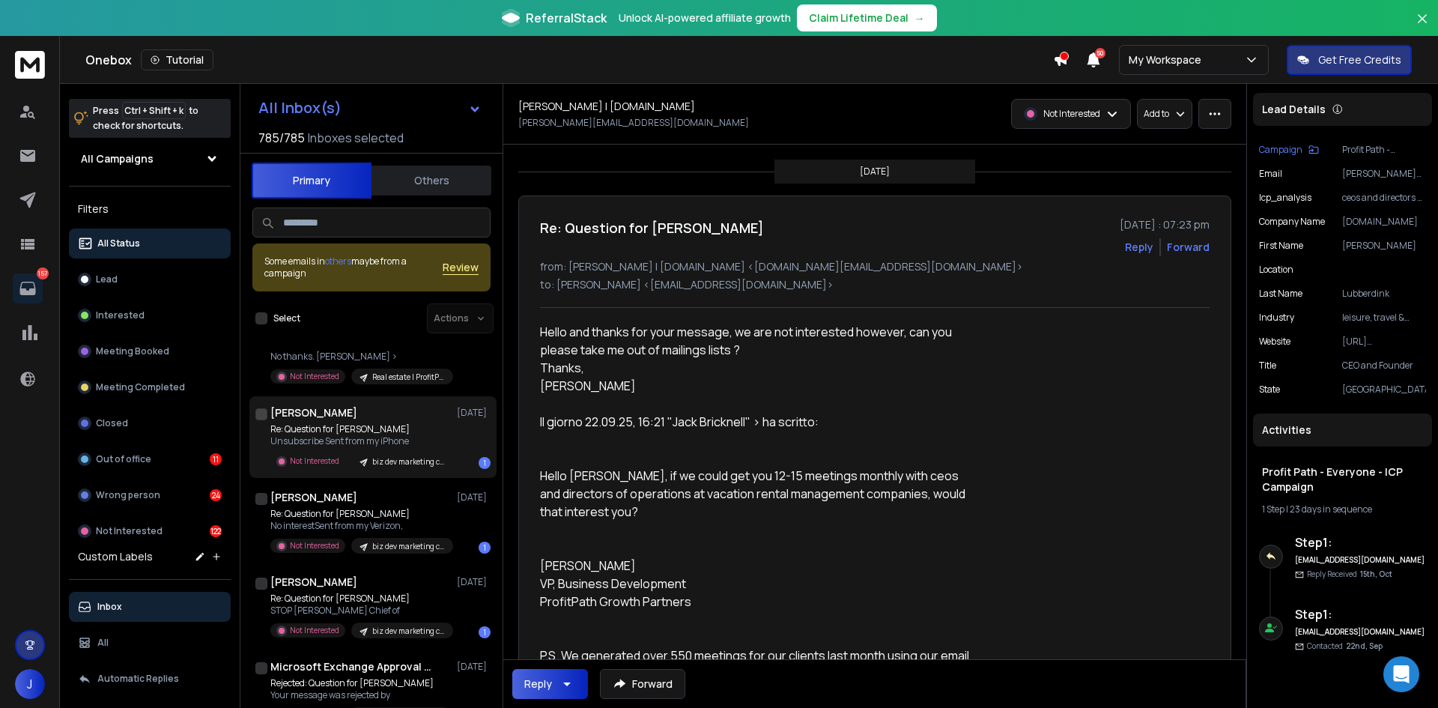
click at [419, 419] on div "[PERSON_NAME] [DATE]" at bounding box center [380, 412] width 220 height 15
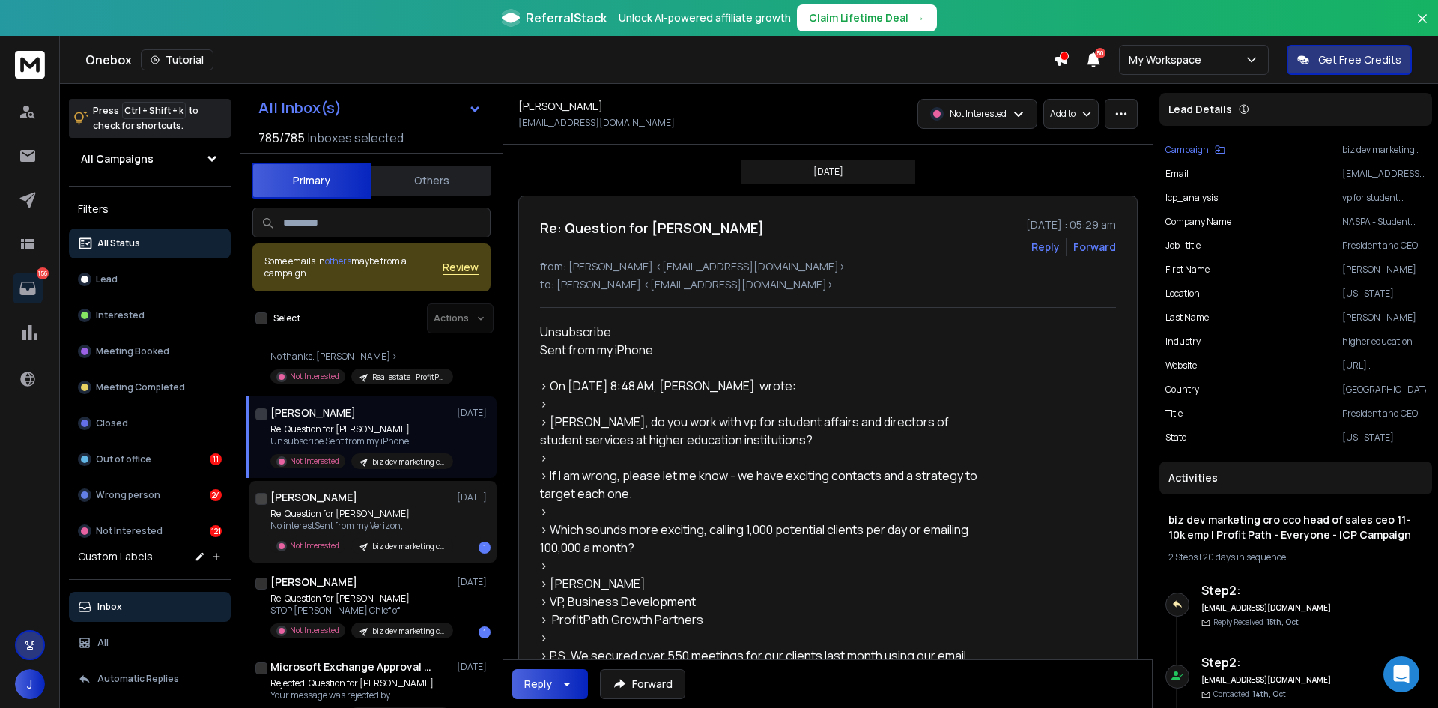
click at [418, 503] on div "[PERSON_NAME] [DATE]" at bounding box center [380, 497] width 220 height 15
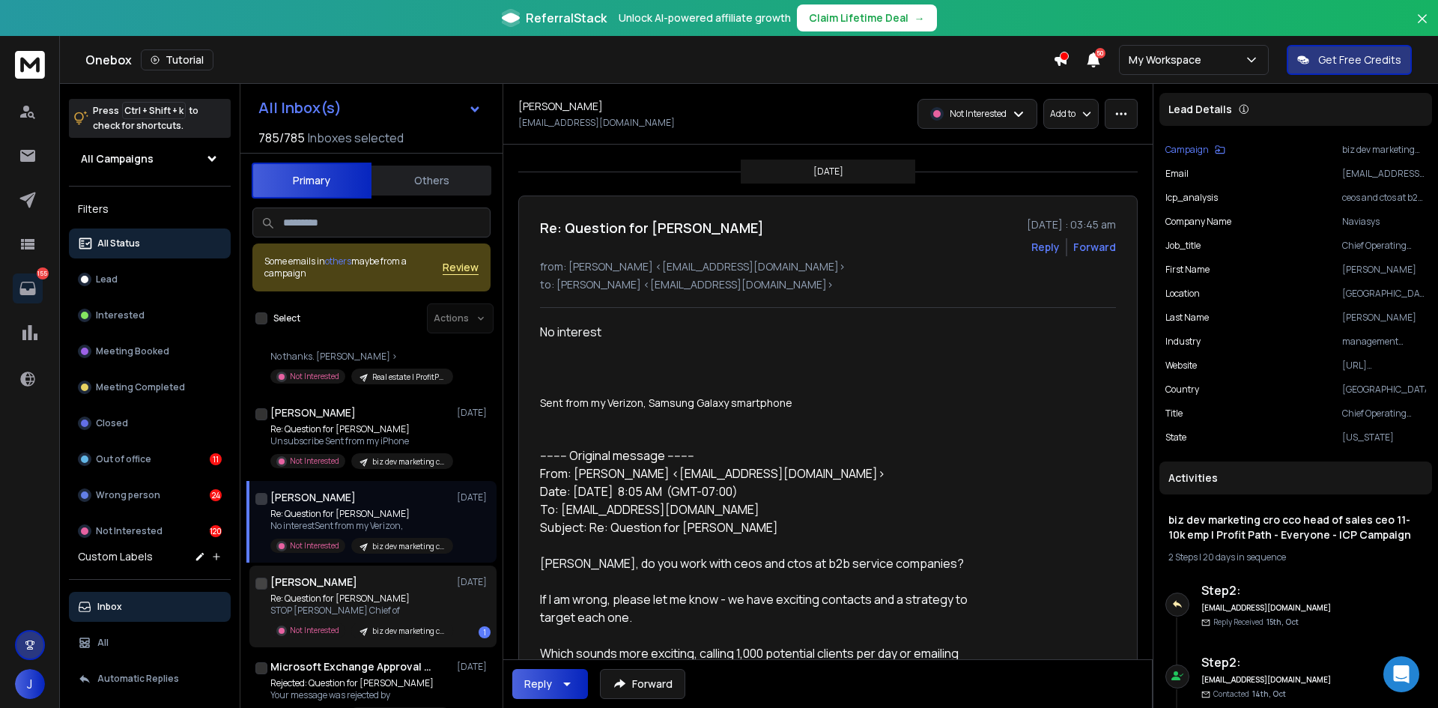
click at [355, 596] on p "Re: Question for [PERSON_NAME]" at bounding box center [360, 598] width 180 height 12
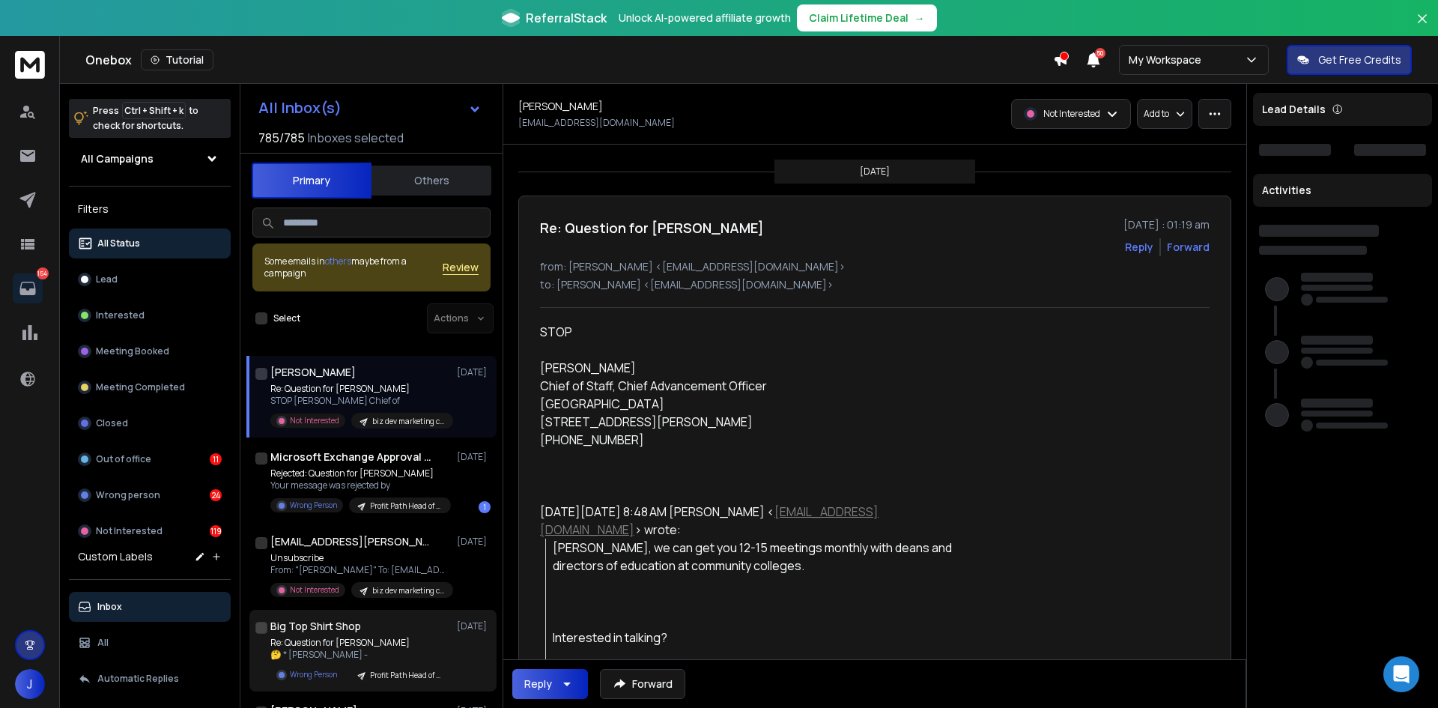
scroll to position [1872, 0]
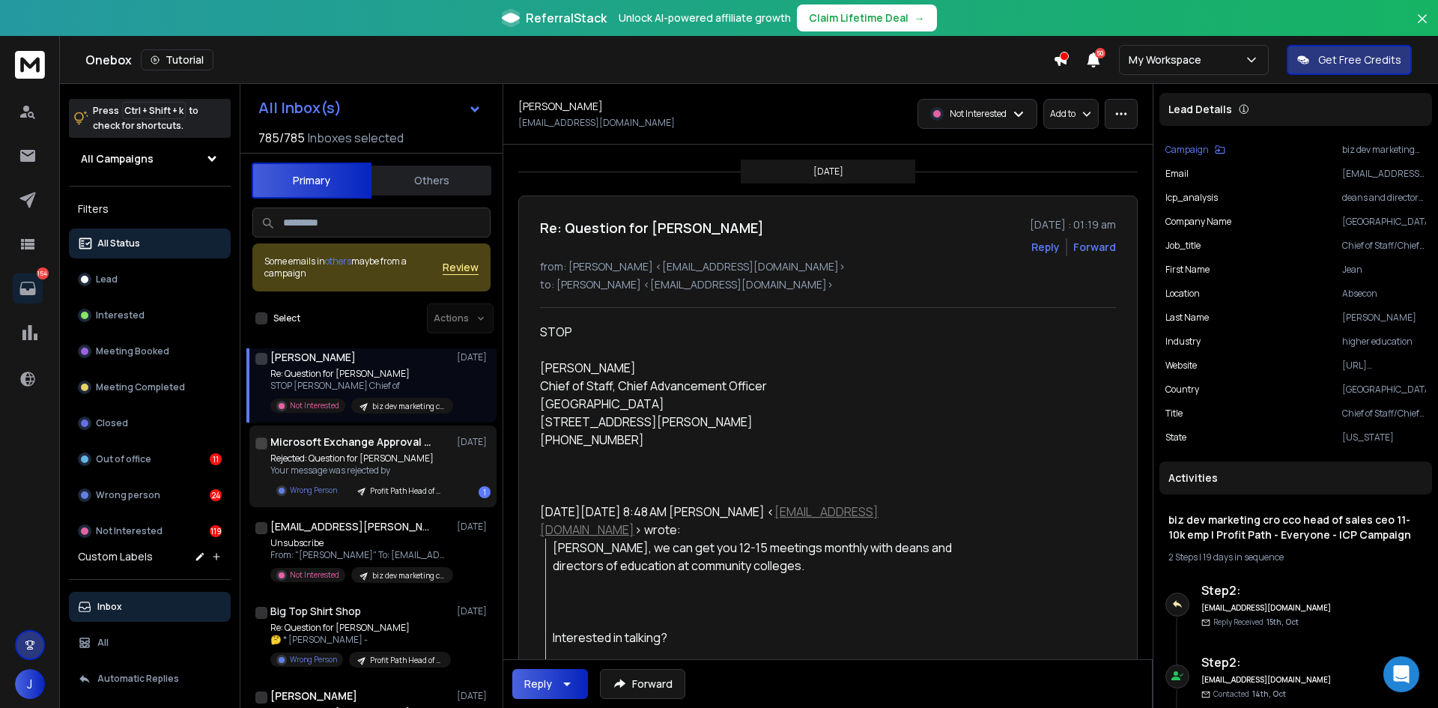
click at [374, 461] on p "Rejected: Question for [PERSON_NAME]" at bounding box center [360, 458] width 180 height 12
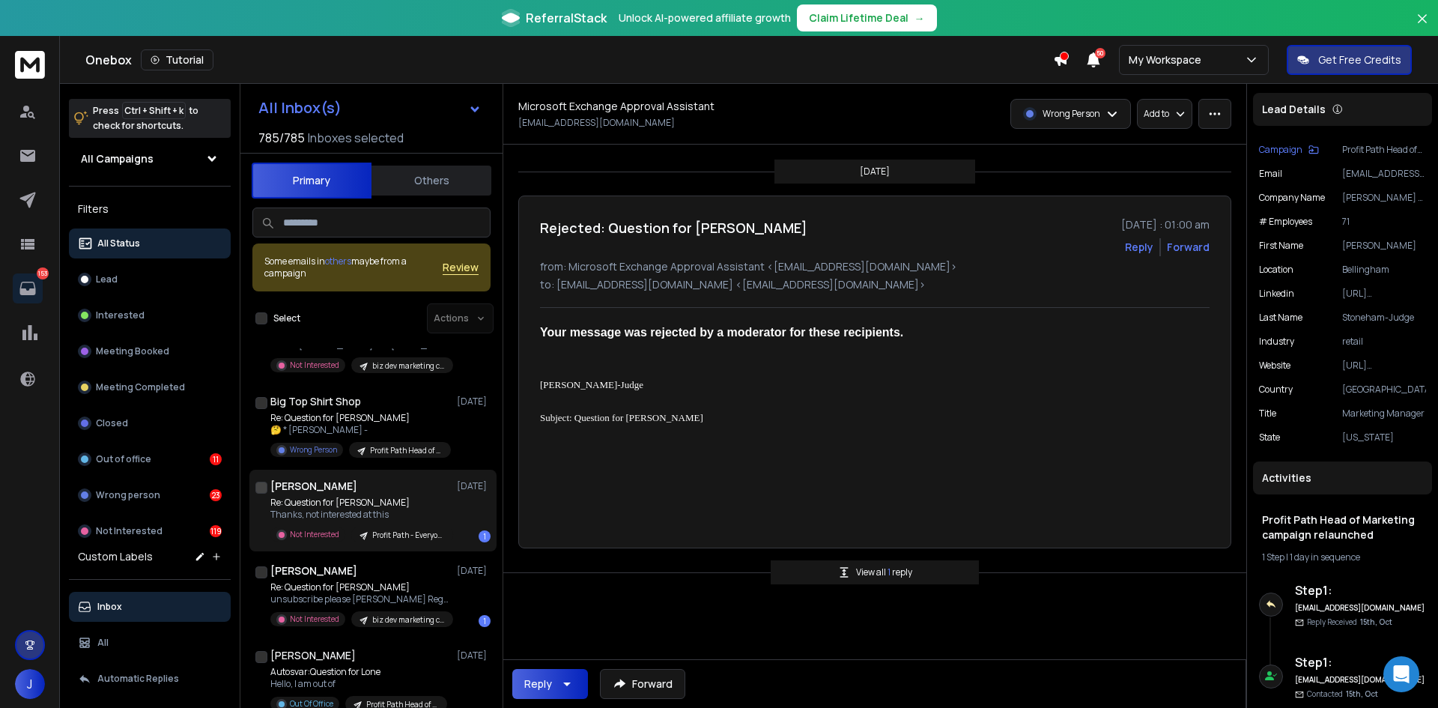
scroll to position [2171, 0]
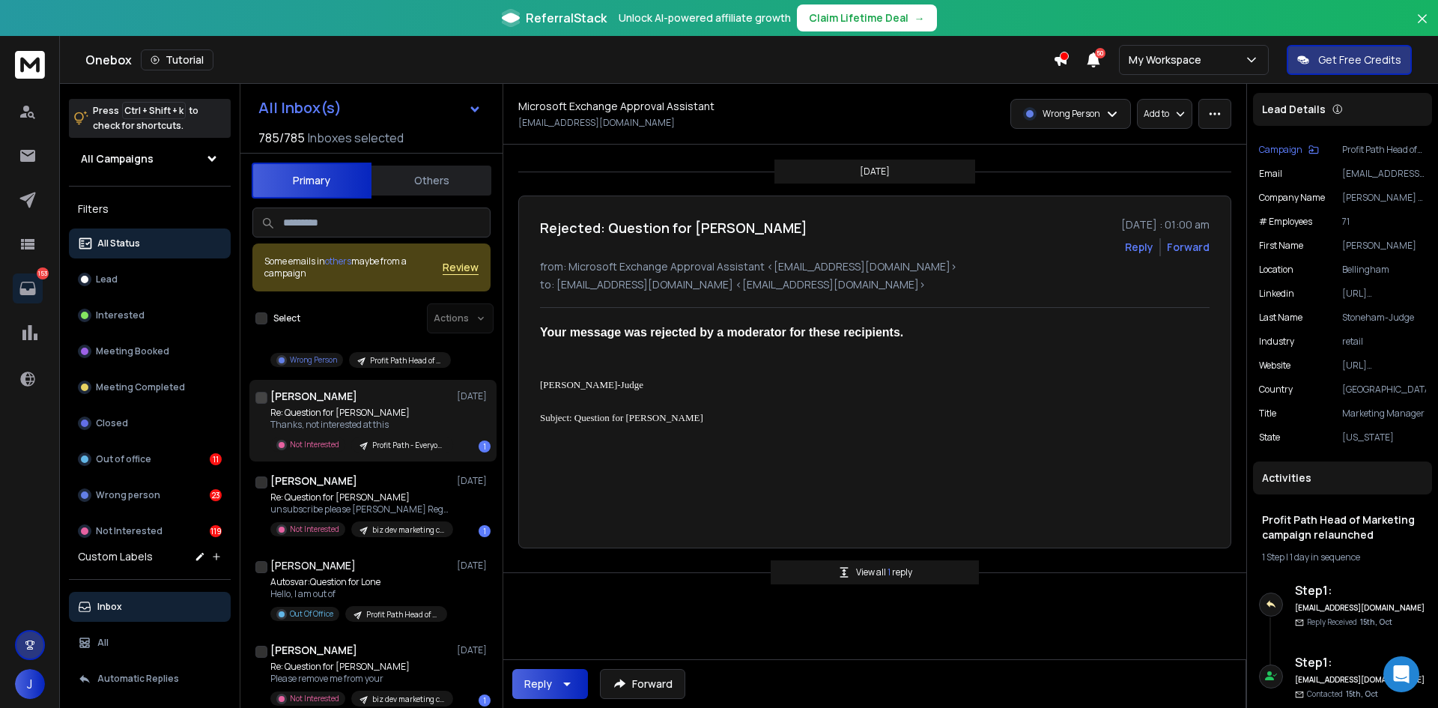
click at [380, 419] on p "Thanks, not interested at this" at bounding box center [360, 425] width 180 height 12
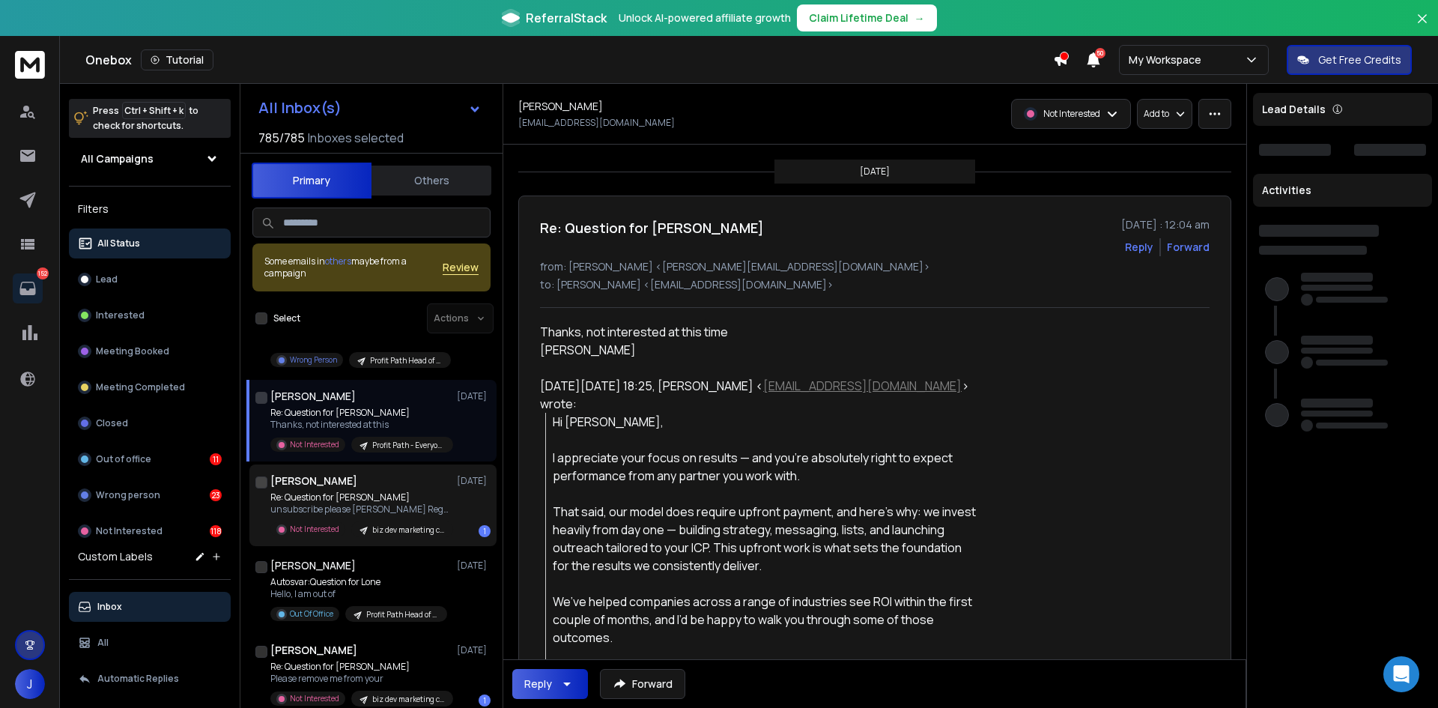
click at [374, 503] on p "unsubscribe please [PERSON_NAME] Regional" at bounding box center [360, 509] width 180 height 12
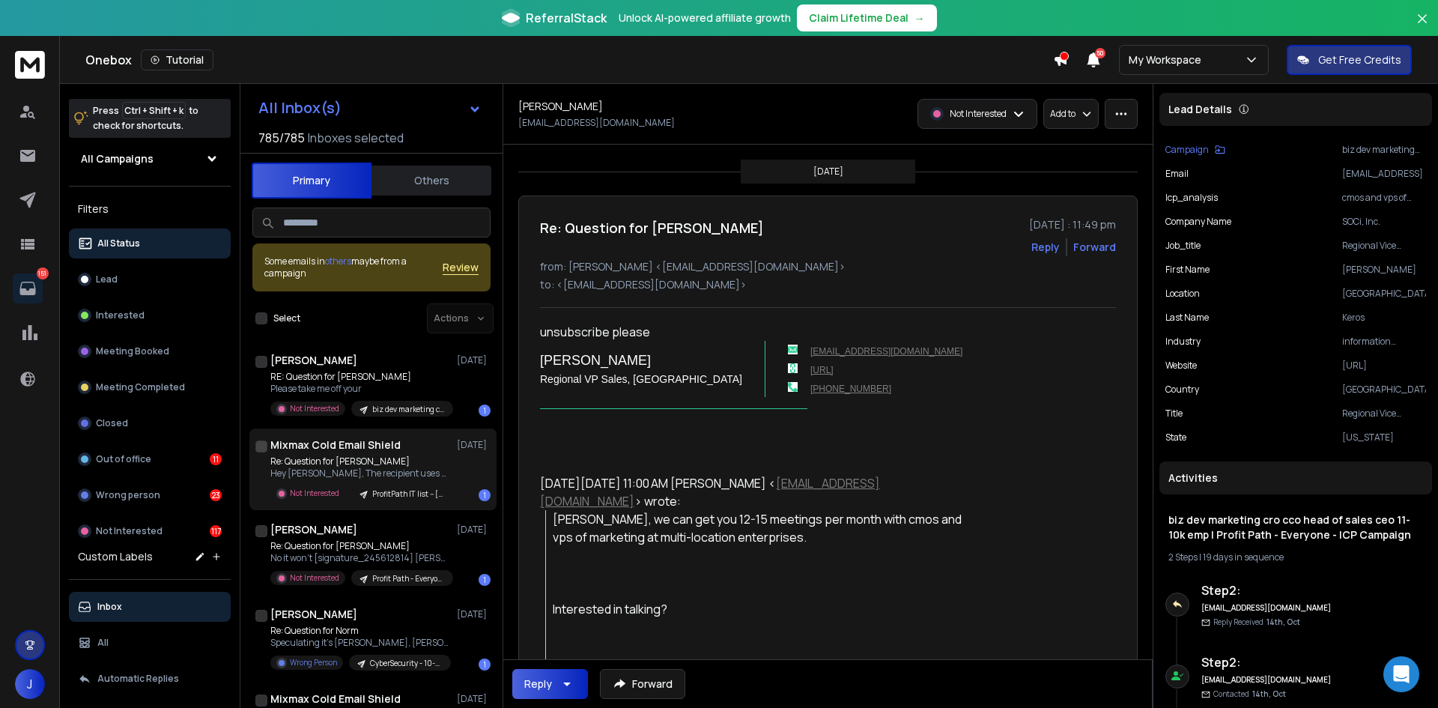
scroll to position [2321, 0]
